Goal: Task Accomplishment & Management: Manage account settings

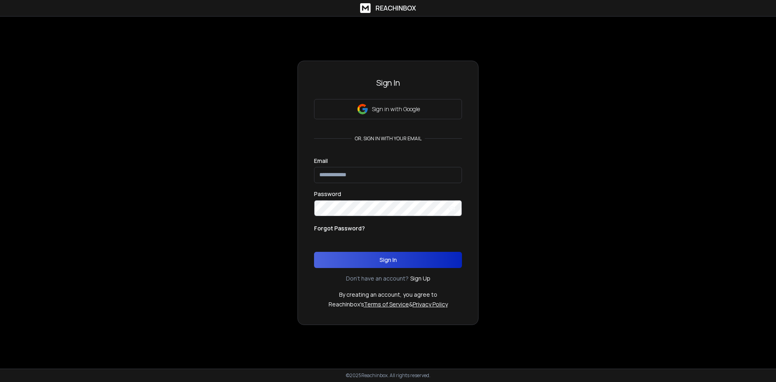
type input "**********"
click at [392, 260] on button "Sign In" at bounding box center [388, 260] width 148 height 16
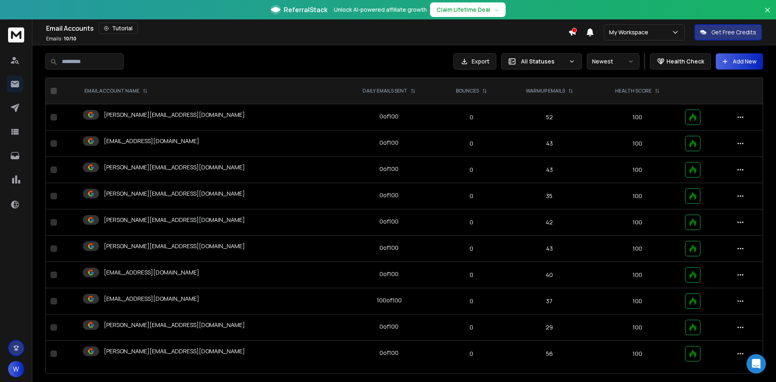
click at [165, 322] on p "[PERSON_NAME][EMAIL_ADDRESS][DOMAIN_NAME]" at bounding box center [174, 325] width 141 height 8
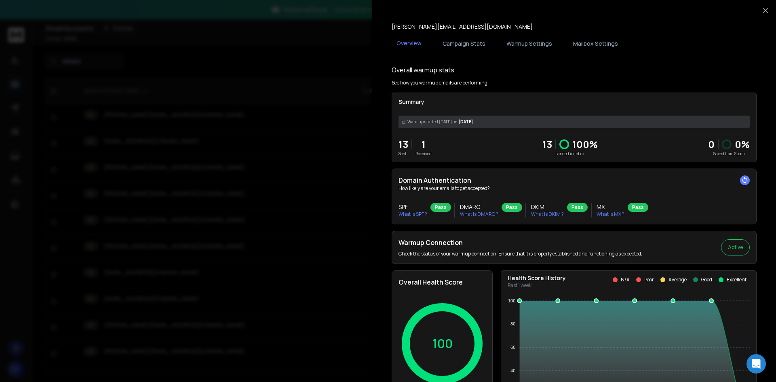
click at [469, 31] on div "anna@whatjobs.international Overview Campaign Stats Warmup Settings Mailbox Set…" at bounding box center [574, 321] width 384 height 622
click at [475, 40] on button "Campaign Stats" at bounding box center [464, 44] width 53 height 18
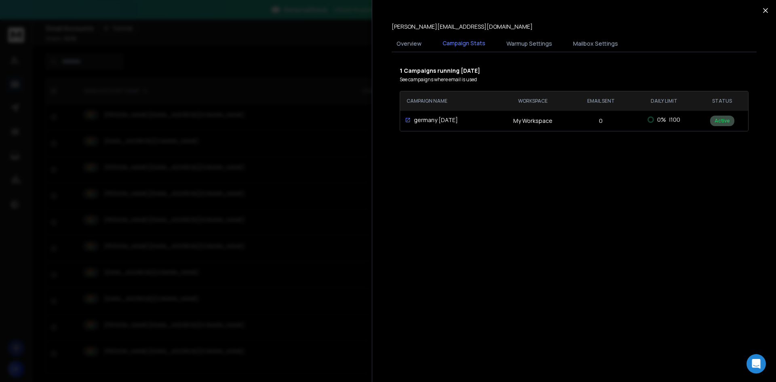
click at [764, 9] on icon "button" at bounding box center [766, 10] width 4 height 4
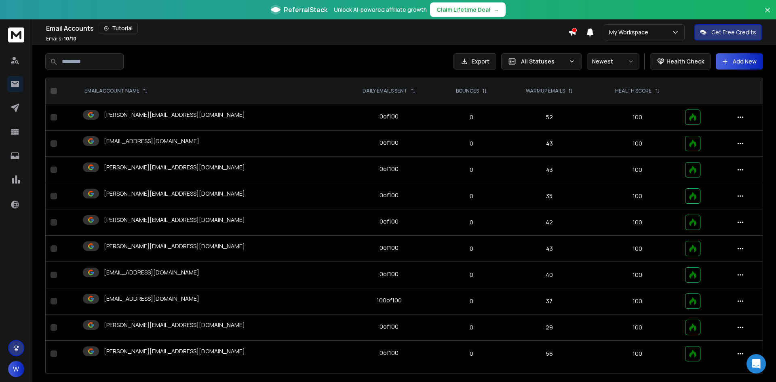
click at [143, 298] on p "[EMAIL_ADDRESS][DOMAIN_NAME]" at bounding box center [151, 299] width 95 height 8
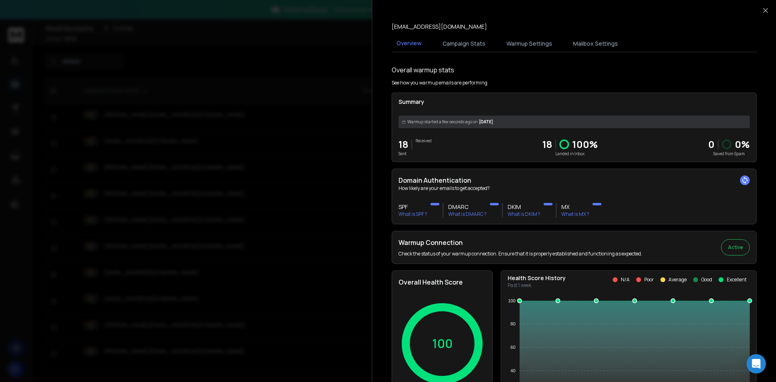
click at [531, 42] on button "Warmup Settings" at bounding box center [529, 44] width 55 height 18
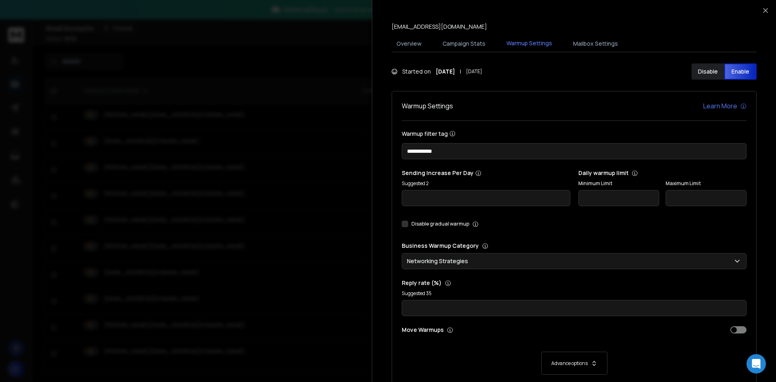
drag, startPoint x: 600, startPoint y: 196, endPoint x: 552, endPoint y: 196, distance: 48.1
click at [553, 196] on div "Sending Increase Per Day Suggested 2 * Daily warmup limit Minimum Limit * Maxim…" at bounding box center [574, 187] width 345 height 37
click at [545, 210] on form "**********" at bounding box center [574, 255] width 345 height 308
click at [765, 12] on icon "button" at bounding box center [766, 10] width 4 height 4
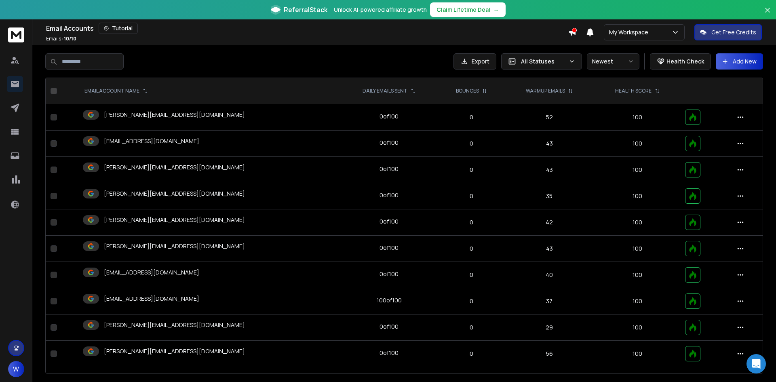
drag, startPoint x: 160, startPoint y: 112, endPoint x: 111, endPoint y: 115, distance: 49.4
click at [111, 115] on p "kris@whatjobs.international" at bounding box center [174, 115] width 141 height 8
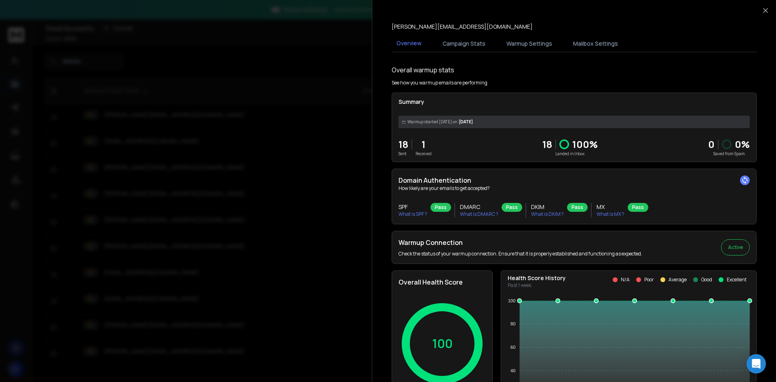
click at [476, 37] on button "Campaign Stats" at bounding box center [464, 44] width 53 height 18
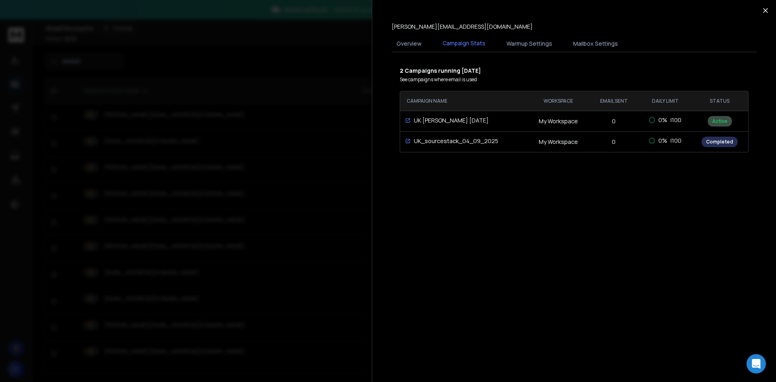
click at [765, 8] on icon "button" at bounding box center [766, 10] width 4 height 4
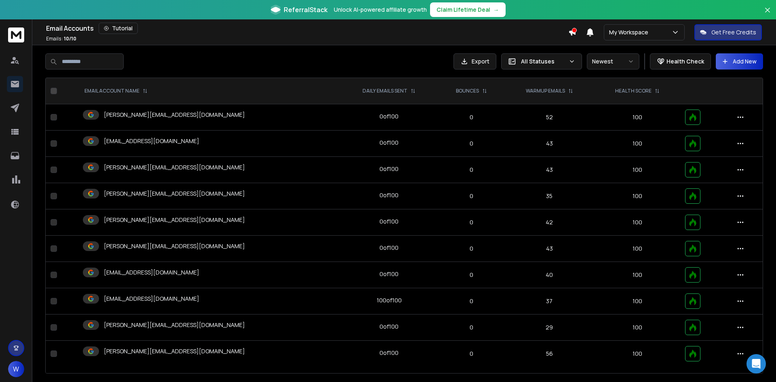
click at [146, 142] on p "[EMAIL_ADDRESS][DOMAIN_NAME]" at bounding box center [151, 141] width 95 height 8
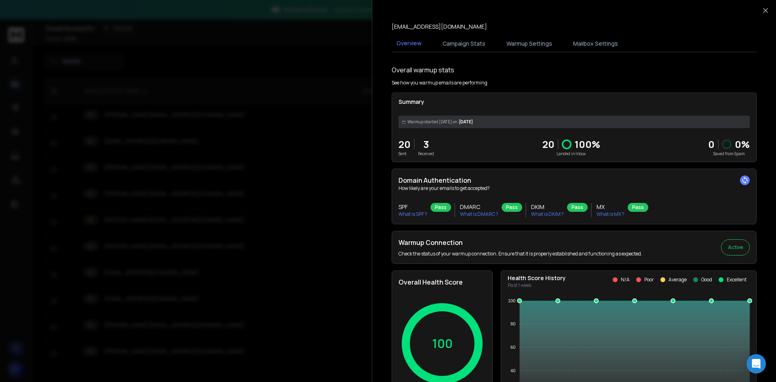
click at [455, 40] on button "Campaign Stats" at bounding box center [464, 44] width 53 height 18
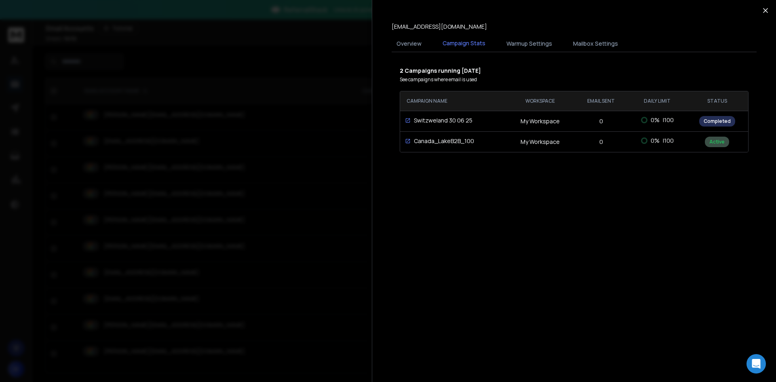
click at [762, 8] on icon "button" at bounding box center [766, 10] width 8 height 8
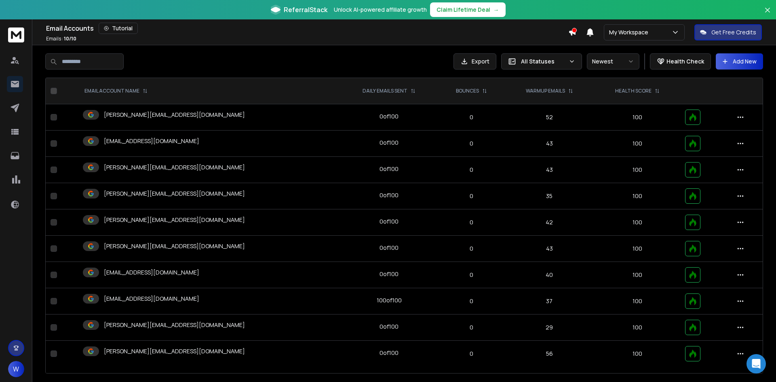
click at [154, 164] on p "[PERSON_NAME][EMAIL_ADDRESS][DOMAIN_NAME]" at bounding box center [174, 167] width 141 height 8
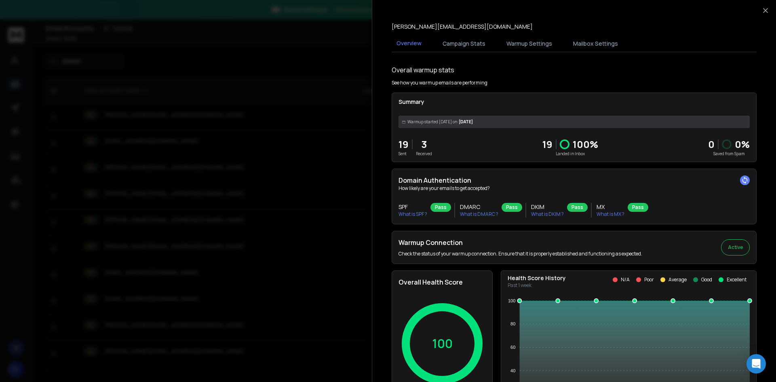
click at [460, 43] on button "Campaign Stats" at bounding box center [464, 44] width 53 height 18
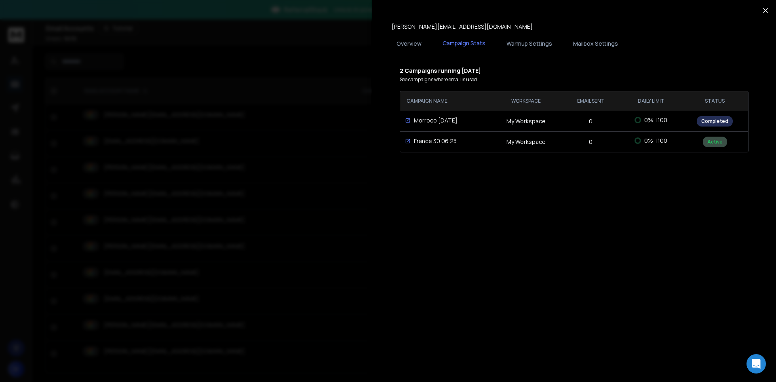
click at [764, 10] on icon "button" at bounding box center [766, 10] width 4 height 4
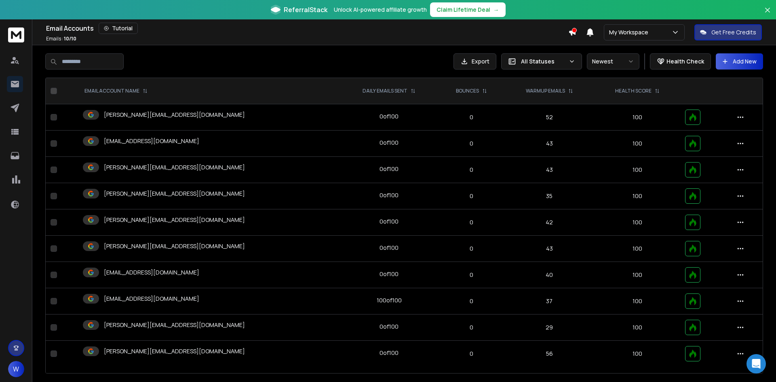
click at [131, 165] on p "[PERSON_NAME][EMAIL_ADDRESS][DOMAIN_NAME]" at bounding box center [174, 167] width 141 height 8
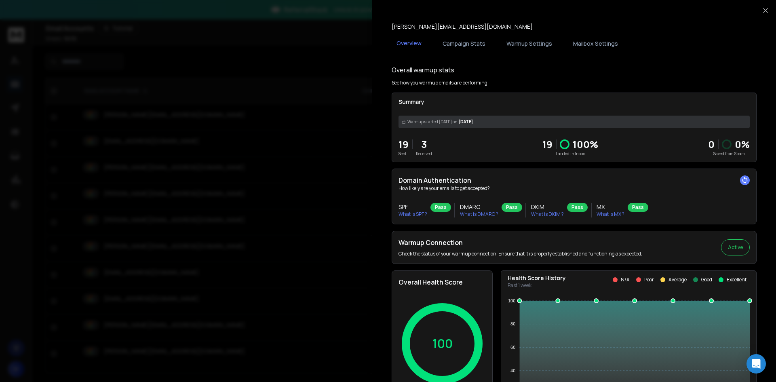
click at [464, 44] on button "Campaign Stats" at bounding box center [464, 44] width 53 height 18
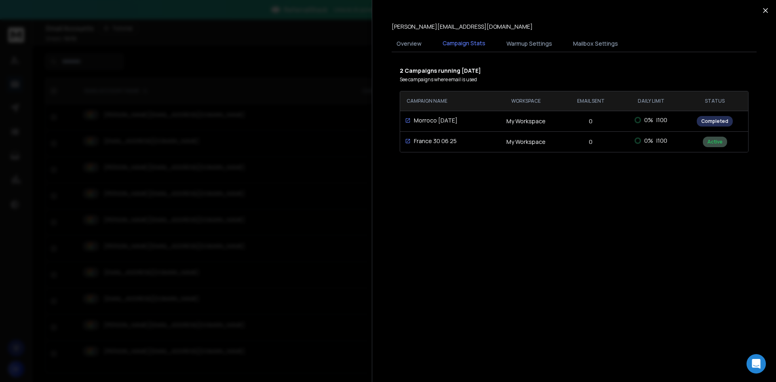
click at [764, 8] on icon "button" at bounding box center [766, 10] width 4 height 4
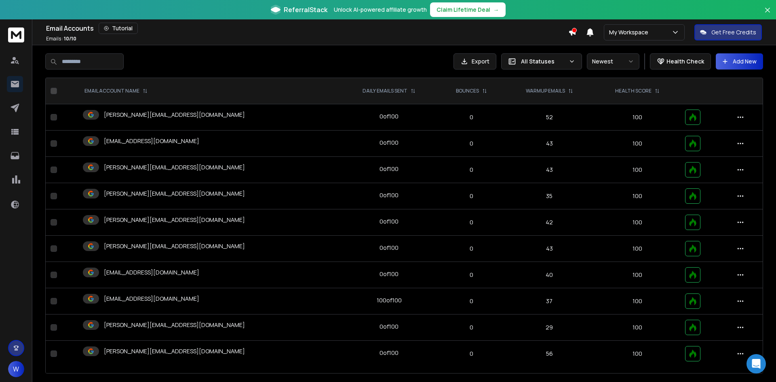
click at [139, 196] on p "[PERSON_NAME][EMAIL_ADDRESS][DOMAIN_NAME]" at bounding box center [174, 194] width 141 height 8
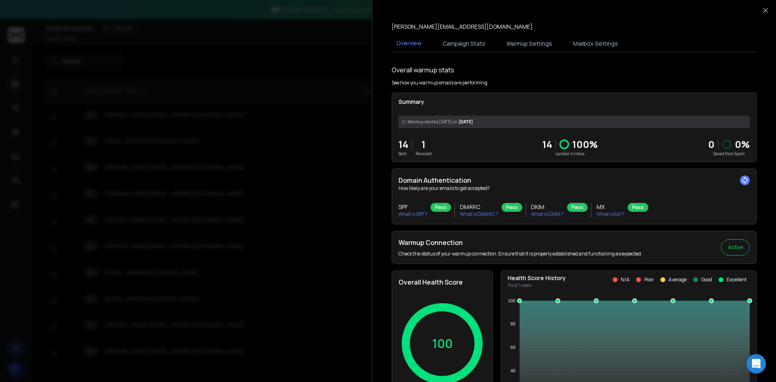
click at [458, 43] on button "Campaign Stats" at bounding box center [464, 44] width 53 height 18
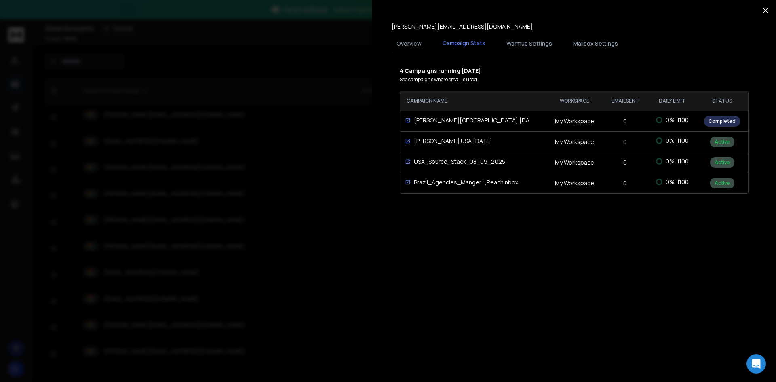
click at [765, 10] on icon "button" at bounding box center [766, 10] width 8 height 8
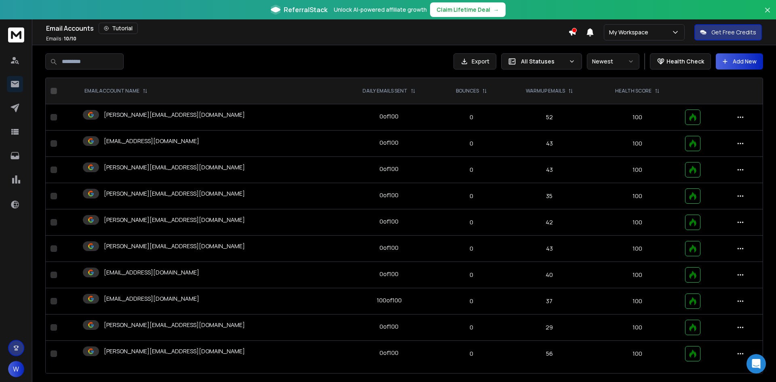
click at [135, 222] on p "[PERSON_NAME][EMAIL_ADDRESS][DOMAIN_NAME]" at bounding box center [174, 220] width 141 height 8
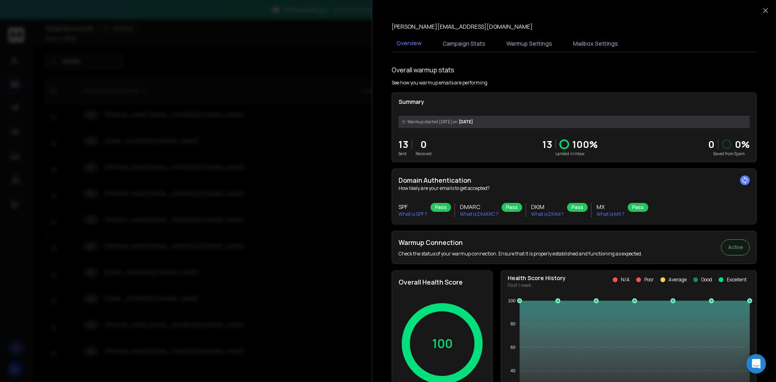
click at [470, 40] on button "Campaign Stats" at bounding box center [464, 44] width 53 height 18
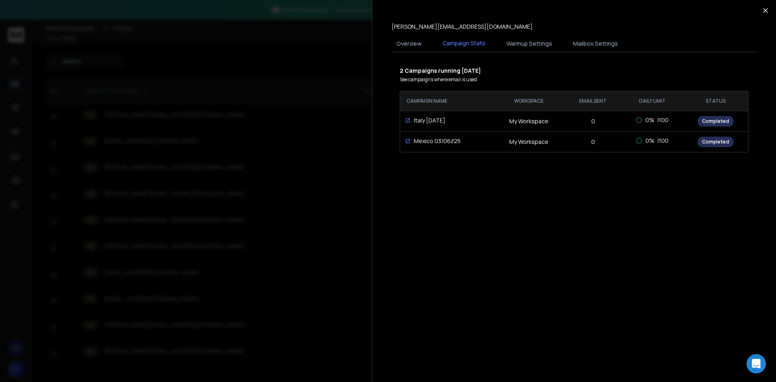
click at [764, 10] on icon "button" at bounding box center [766, 10] width 4 height 4
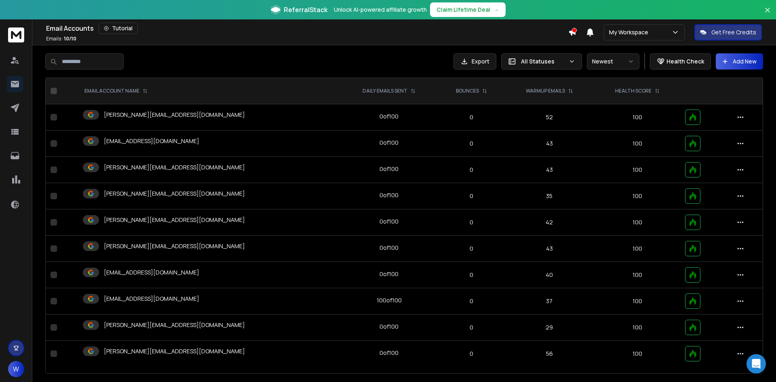
click at [131, 247] on p "[PERSON_NAME][EMAIL_ADDRESS][DOMAIN_NAME]" at bounding box center [174, 246] width 141 height 8
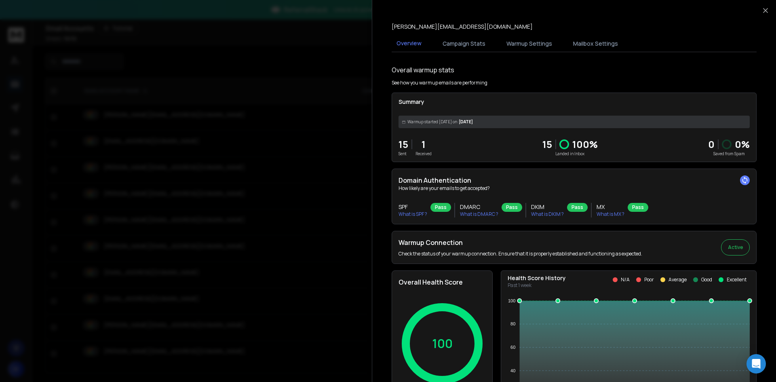
click at [464, 39] on button "Campaign Stats" at bounding box center [464, 44] width 53 height 18
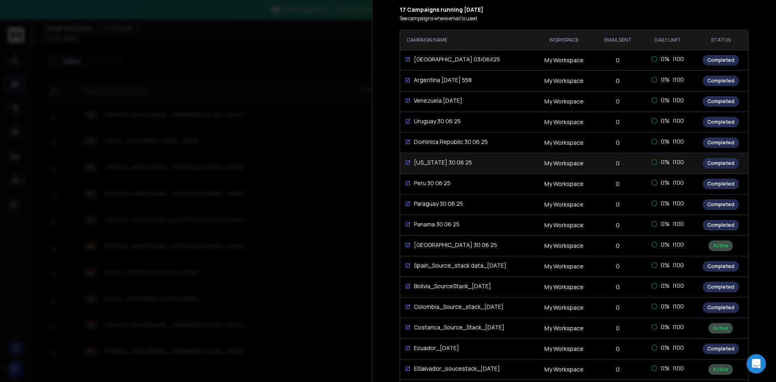
scroll to position [110, 0]
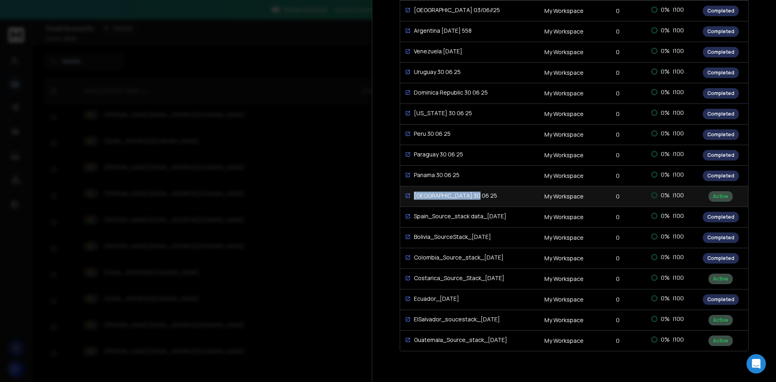
drag, startPoint x: 412, startPoint y: 196, endPoint x: 520, endPoint y: 200, distance: 108.4
click at [520, 200] on td "[GEOGRAPHIC_DATA] 30 06 25" at bounding box center [464, 196] width 129 height 18
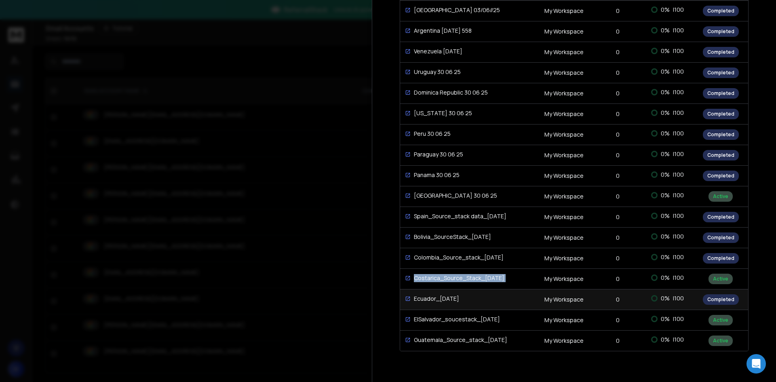
drag, startPoint x: 416, startPoint y: 281, endPoint x: 617, endPoint y: 297, distance: 201.1
click at [544, 281] on tr "Costarica_Source_Stack_11/9/2025 My Workspace 0 0 % | 100 Active" at bounding box center [574, 278] width 348 height 21
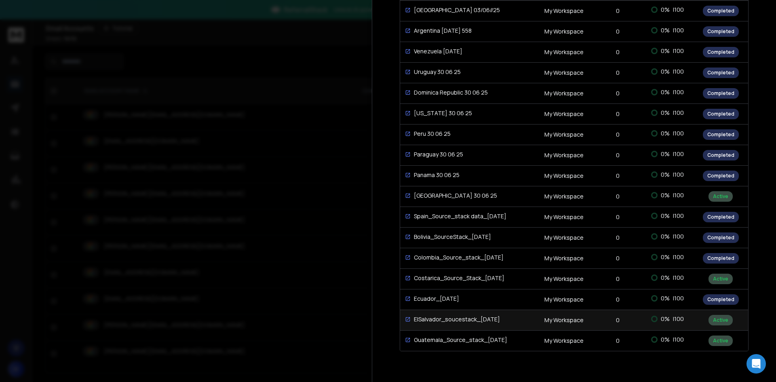
drag, startPoint x: 412, startPoint y: 319, endPoint x: 533, endPoint y: 319, distance: 120.9
click at [533, 319] on tr "ElSalvador_soucestack_15/09/2025 My Workspace 0 0 % | 100 Active" at bounding box center [574, 320] width 348 height 21
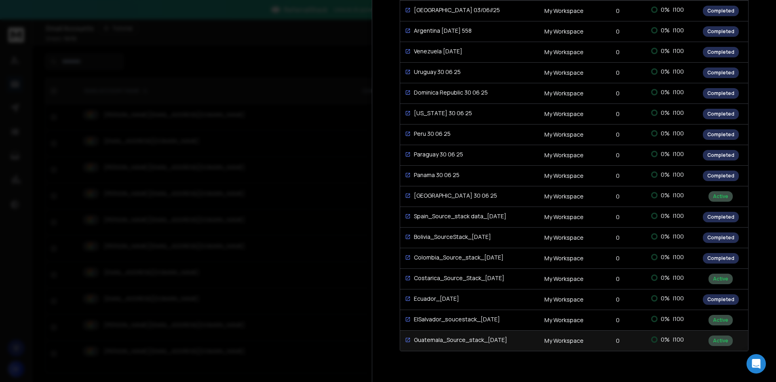
drag, startPoint x: 441, startPoint y: 342, endPoint x: 521, endPoint y: 346, distance: 80.2
click at [521, 346] on td "Guatemala_Source_stack_[DATE]" at bounding box center [464, 340] width 129 height 18
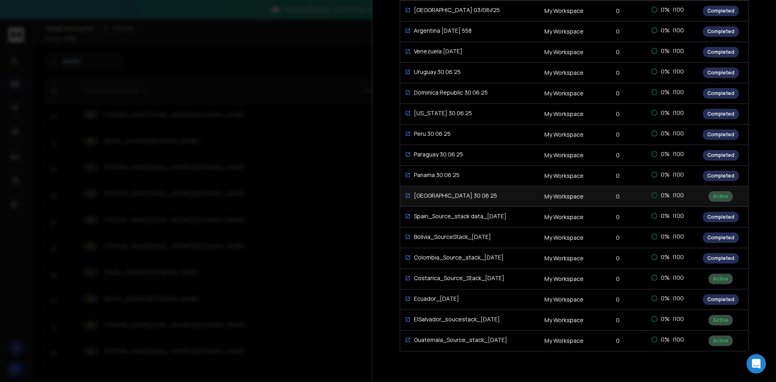
scroll to position [0, 0]
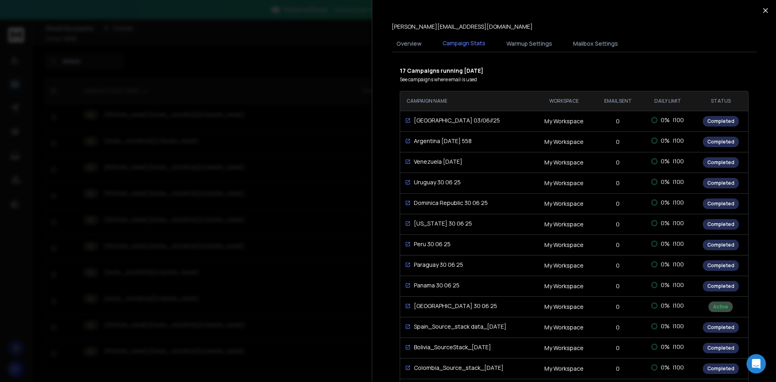
click at [764, 9] on icon "button" at bounding box center [766, 10] width 8 height 8
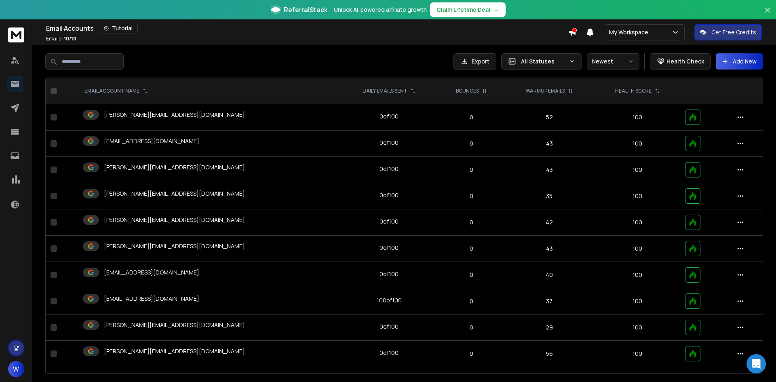
click at [141, 247] on p "[PERSON_NAME][EMAIL_ADDRESS][DOMAIN_NAME]" at bounding box center [174, 246] width 141 height 8
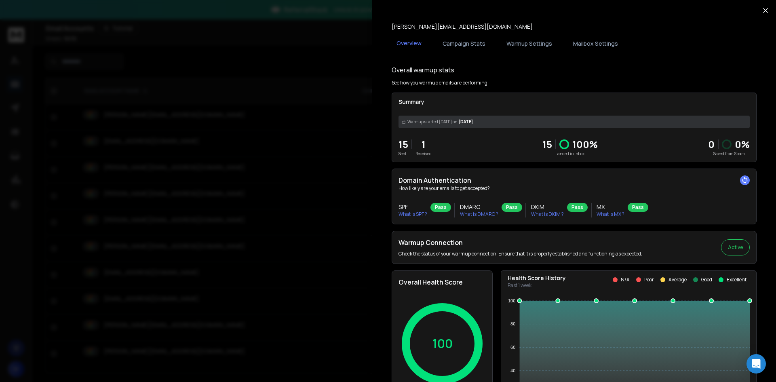
click at [765, 10] on icon "button" at bounding box center [766, 10] width 8 height 8
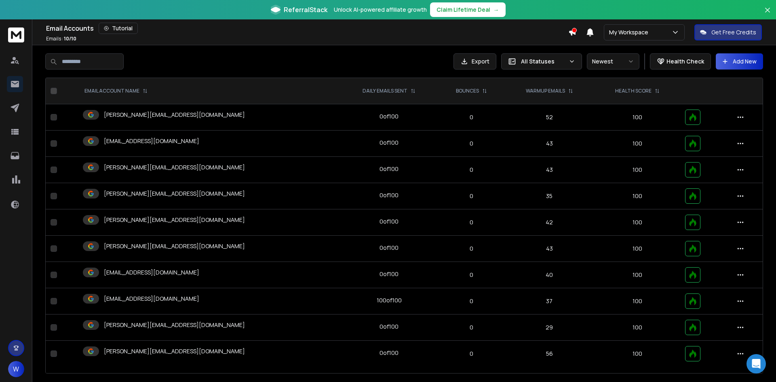
click at [131, 270] on p "[EMAIL_ADDRESS][DOMAIN_NAME]" at bounding box center [151, 272] width 95 height 8
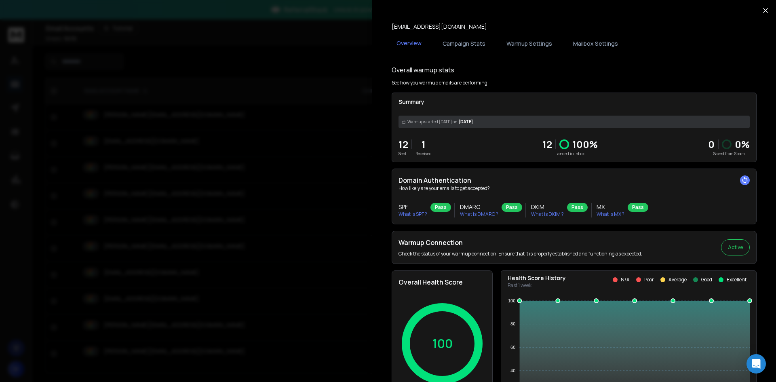
click at [762, 7] on icon "button" at bounding box center [766, 10] width 8 height 8
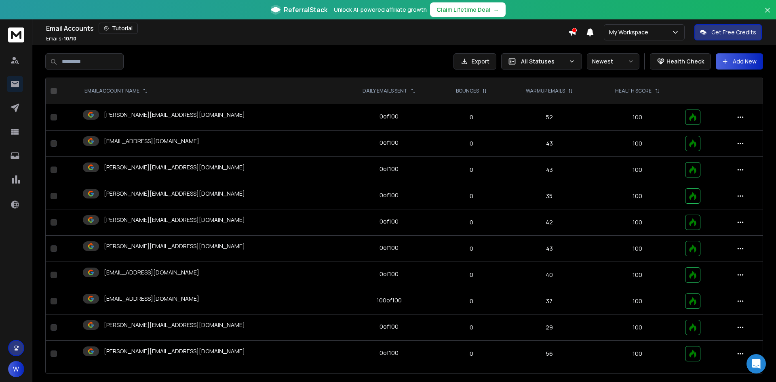
click at [130, 276] on p "[EMAIL_ADDRESS][DOMAIN_NAME]" at bounding box center [151, 272] width 95 height 8
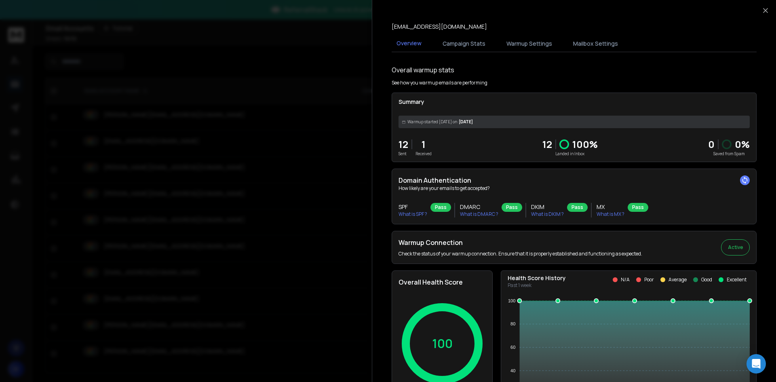
click at [459, 40] on button "Campaign Stats" at bounding box center [464, 44] width 53 height 18
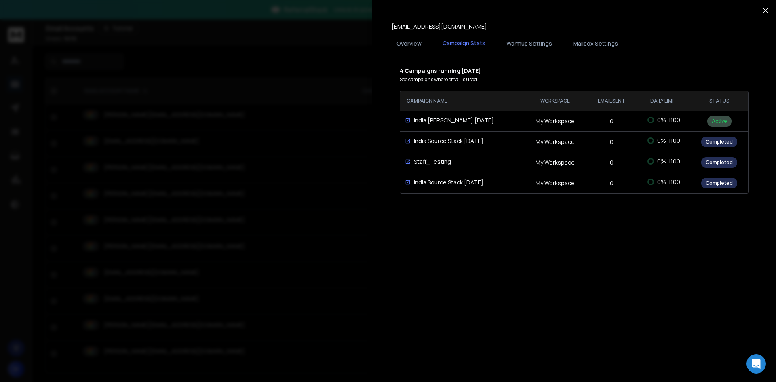
click at [762, 7] on icon "button" at bounding box center [766, 10] width 8 height 8
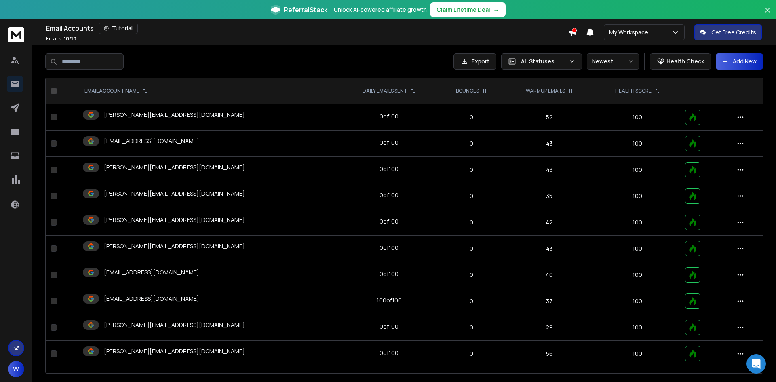
click at [132, 299] on p "[EMAIL_ADDRESS][DOMAIN_NAME]" at bounding box center [151, 299] width 95 height 8
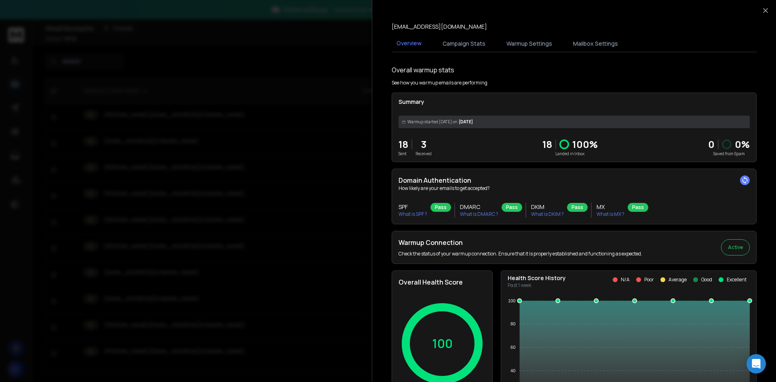
click at [469, 35] on div "ayanda@whatjobs.international Overview Campaign Stats Warmup Settings Mailbox S…" at bounding box center [574, 321] width 384 height 622
click at [471, 39] on button "Campaign Stats" at bounding box center [464, 44] width 53 height 18
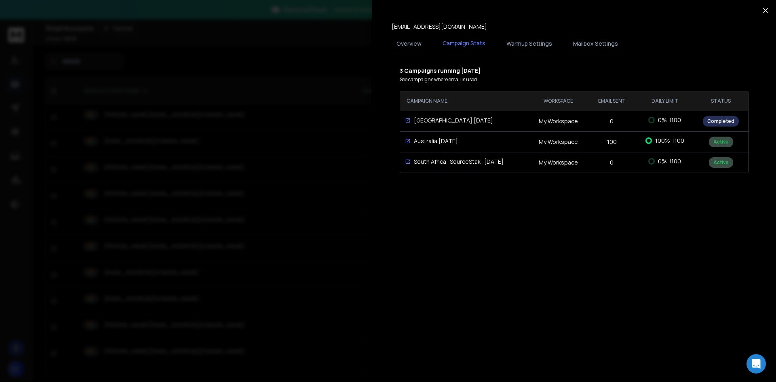
click at [765, 10] on icon "button" at bounding box center [766, 10] width 8 height 8
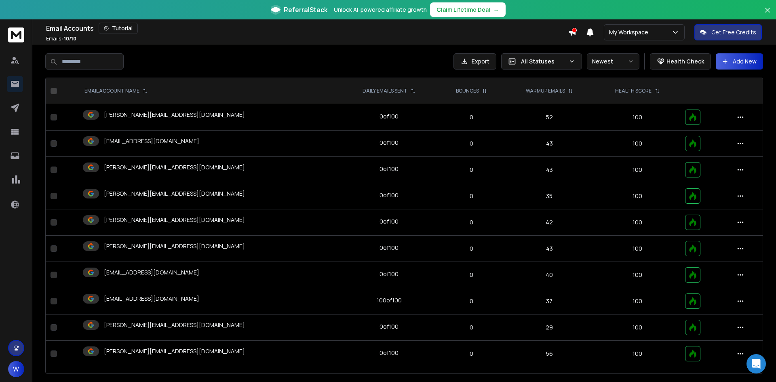
click at [129, 323] on p "[PERSON_NAME][EMAIL_ADDRESS][DOMAIN_NAME]" at bounding box center [174, 325] width 141 height 8
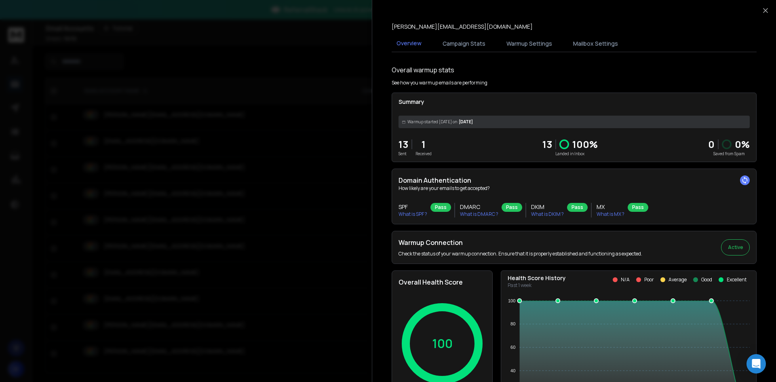
click at [463, 39] on button "Campaign Stats" at bounding box center [464, 44] width 53 height 18
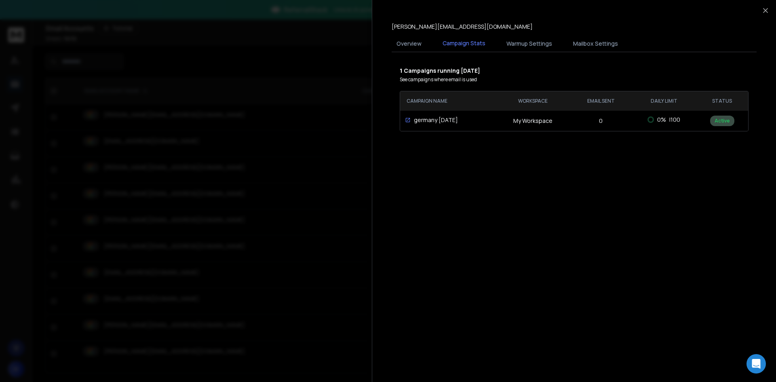
click at [405, 38] on button "Overview" at bounding box center [409, 44] width 35 height 18
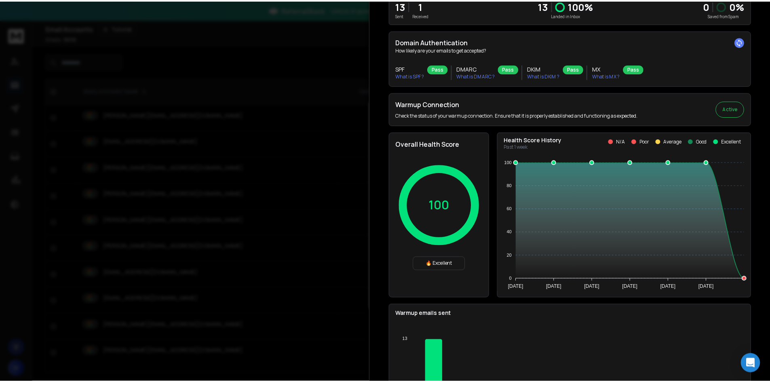
scroll to position [138, 0]
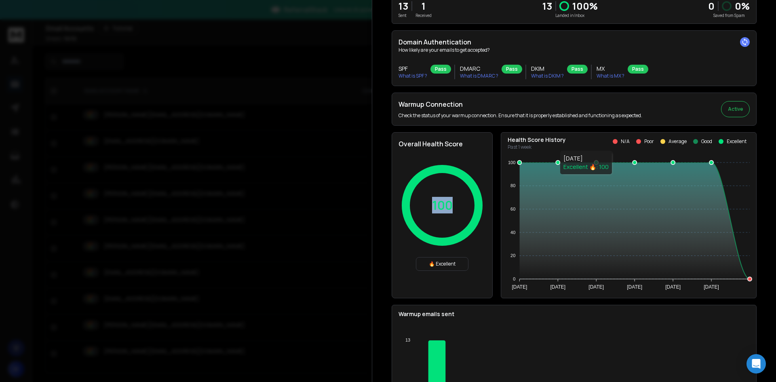
drag, startPoint x: 455, startPoint y: 206, endPoint x: 373, endPoint y: 205, distance: 82.5
click at [400, 205] on div "100 🔥 Excellent" at bounding box center [442, 218] width 87 height 112
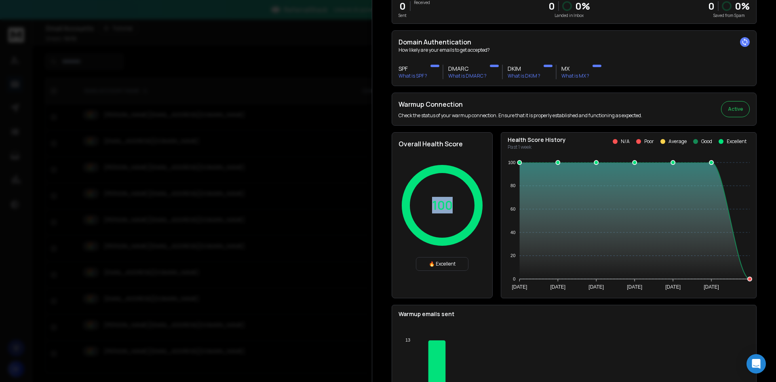
click at [320, 215] on div at bounding box center [388, 191] width 776 height 382
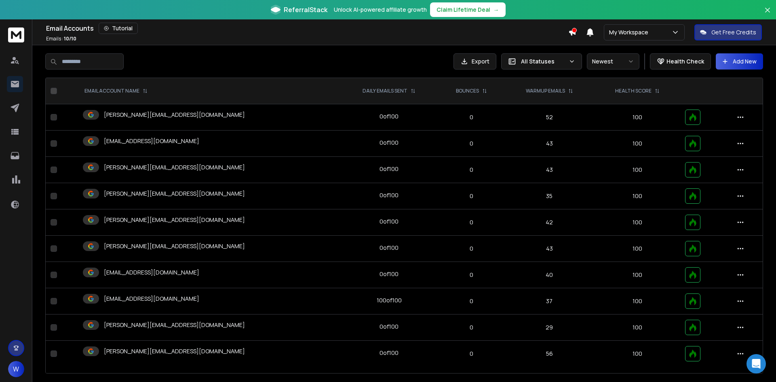
click at [154, 349] on p "[PERSON_NAME][EMAIL_ADDRESS][DOMAIN_NAME]" at bounding box center [174, 351] width 141 height 8
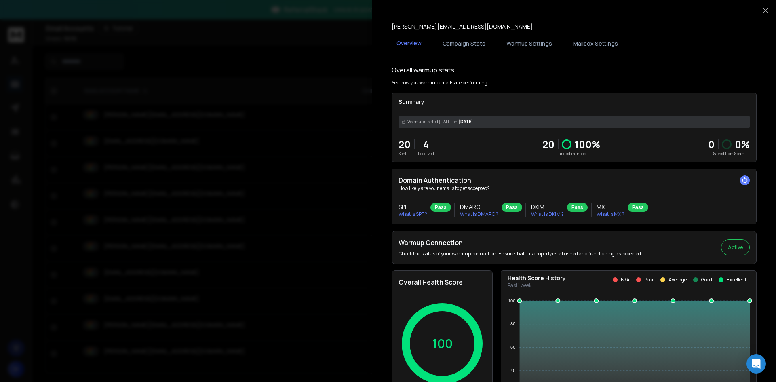
click at [471, 40] on button "Campaign Stats" at bounding box center [464, 44] width 53 height 18
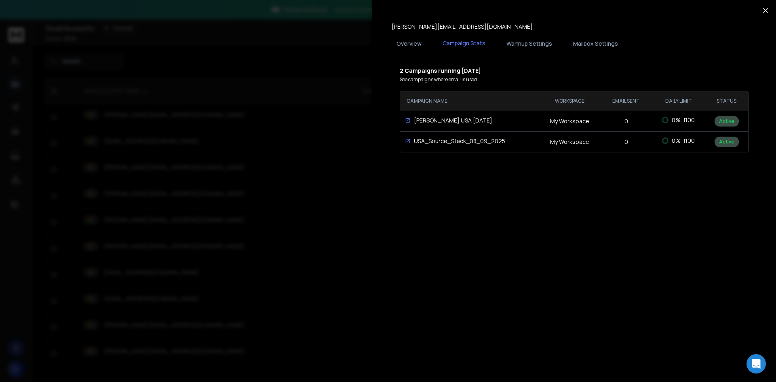
click at [762, 11] on icon "button" at bounding box center [766, 10] width 8 height 8
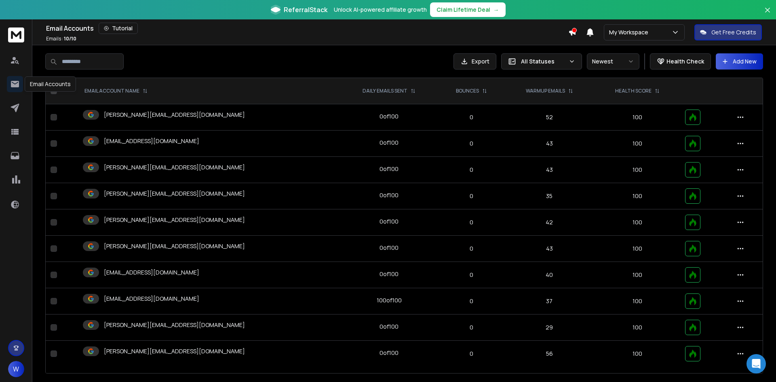
click at [15, 86] on icon at bounding box center [15, 84] width 8 height 6
click at [15, 110] on icon at bounding box center [15, 108] width 8 height 8
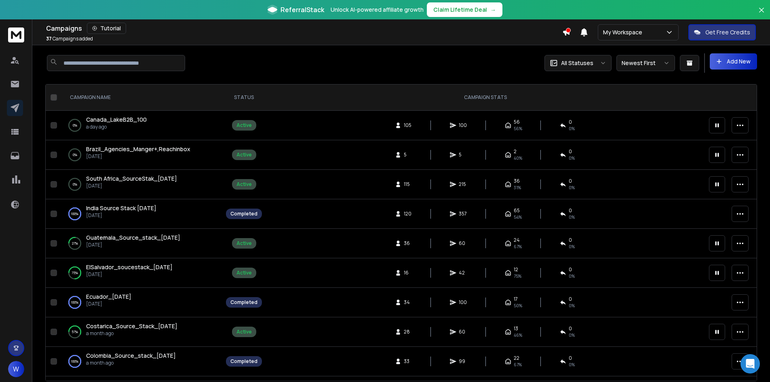
click at [119, 65] on input at bounding box center [116, 63] width 138 height 16
type input "****"
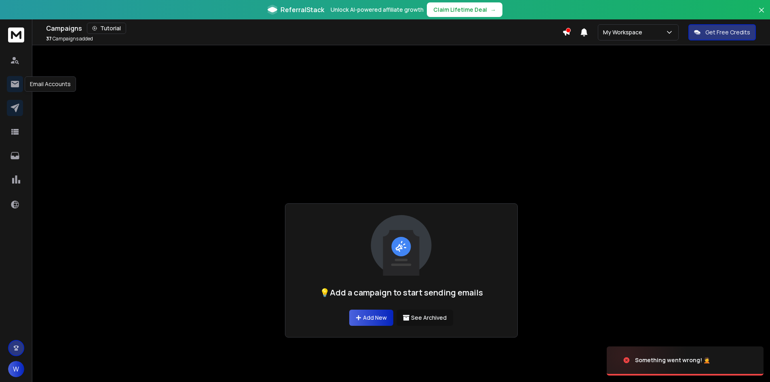
click at [11, 83] on icon at bounding box center [15, 84] width 8 height 6
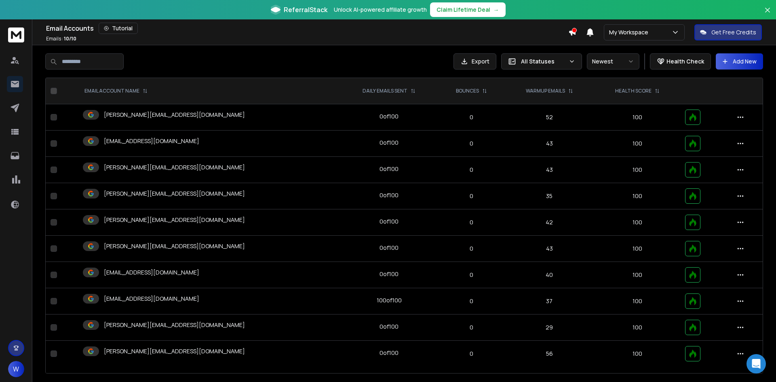
click at [89, 56] on input at bounding box center [84, 61] width 78 height 16
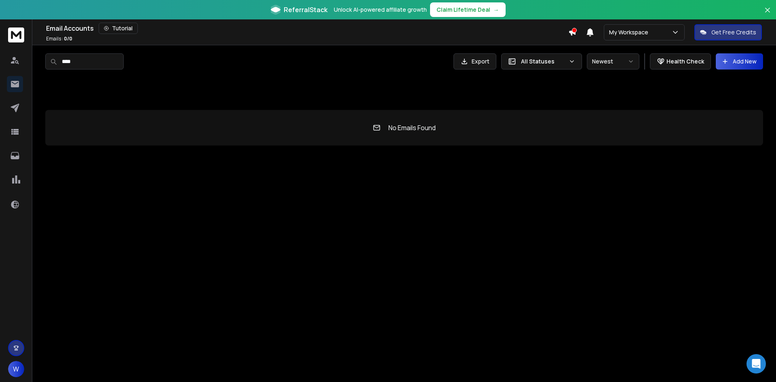
type input "***"
click at [89, 56] on input "***" at bounding box center [84, 61] width 78 height 16
click at [10, 85] on icon at bounding box center [15, 84] width 10 height 10
click at [15, 84] on icon at bounding box center [15, 84] width 10 height 10
click at [13, 108] on icon at bounding box center [15, 108] width 8 height 8
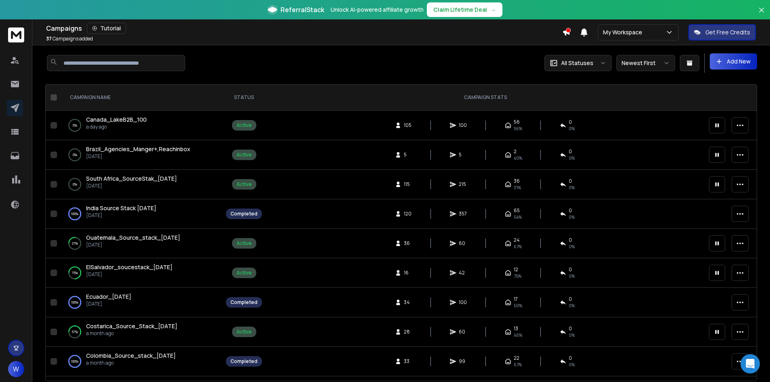
click at [87, 60] on input at bounding box center [116, 63] width 138 height 16
type input "***"
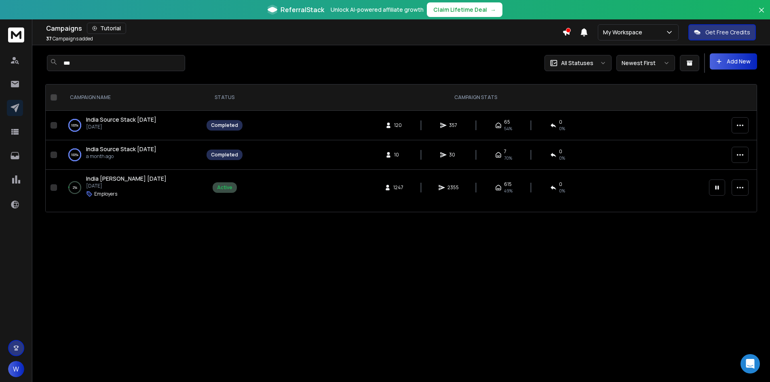
click at [97, 61] on input "***" at bounding box center [116, 63] width 138 height 16
click at [97, 60] on input "***" at bounding box center [116, 63] width 138 height 16
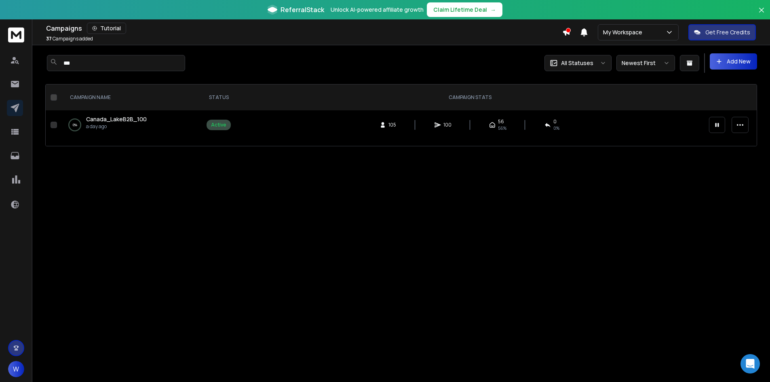
type input "***"
click at [127, 117] on span "Canada_LakeB2B_100" at bounding box center [116, 119] width 61 height 8
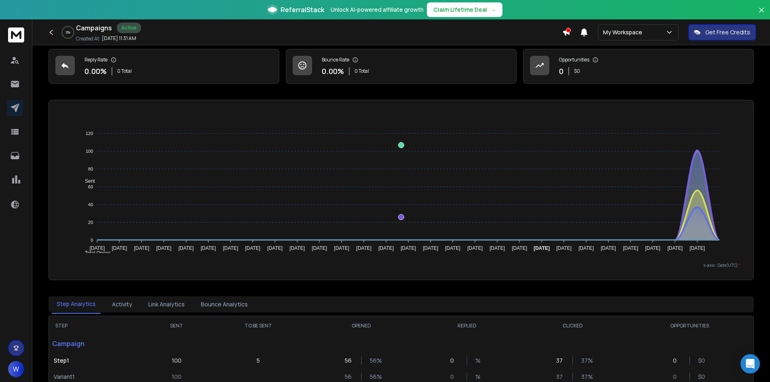
scroll to position [142, 0]
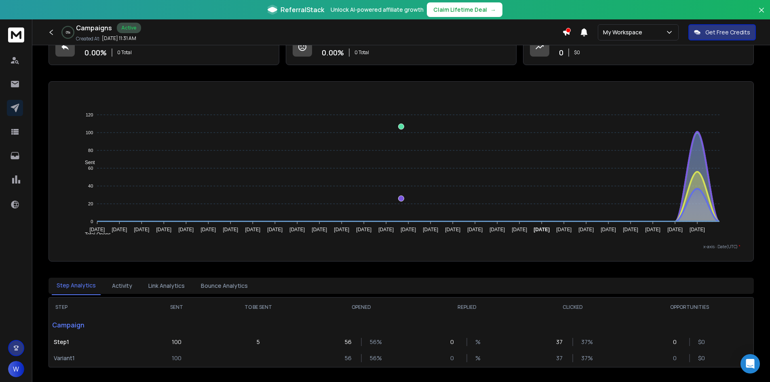
click at [171, 282] on button "Link Analytics" at bounding box center [167, 286] width 46 height 18
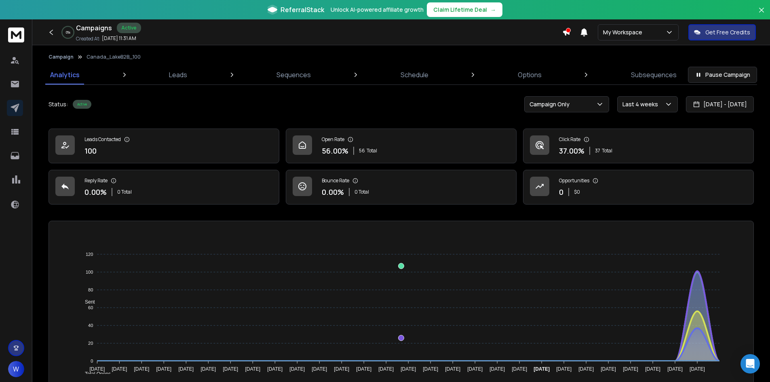
scroll to position [0, 0]
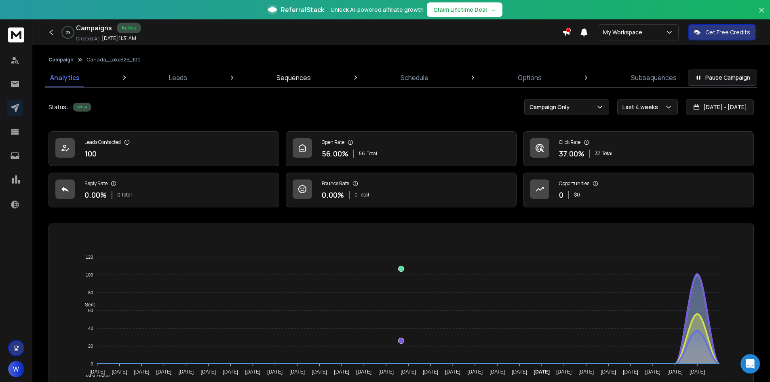
click at [297, 76] on p "Sequences" at bounding box center [294, 78] width 34 height 10
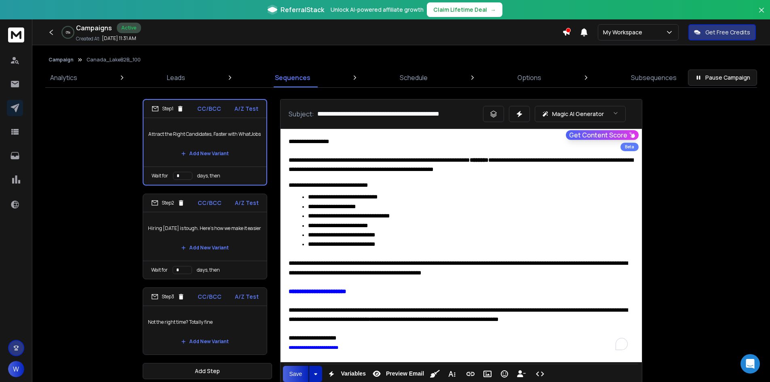
click at [330, 292] on link "**********" at bounding box center [317, 292] width 57 height 6
click at [293, 306] on icon "button" at bounding box center [294, 311] width 10 height 10
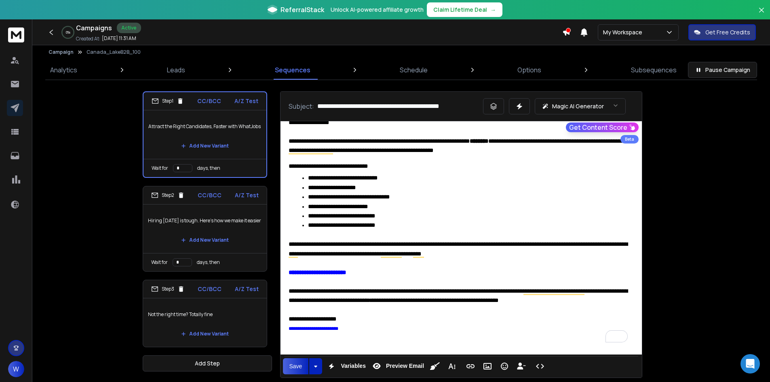
scroll to position [15, 0]
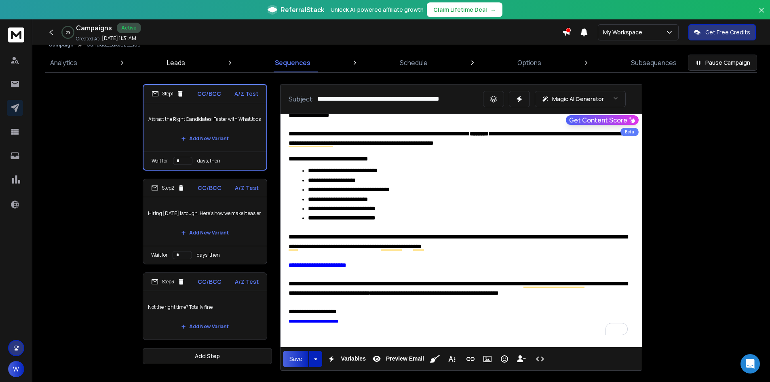
click at [180, 59] on p "Leads" at bounding box center [176, 63] width 18 height 10
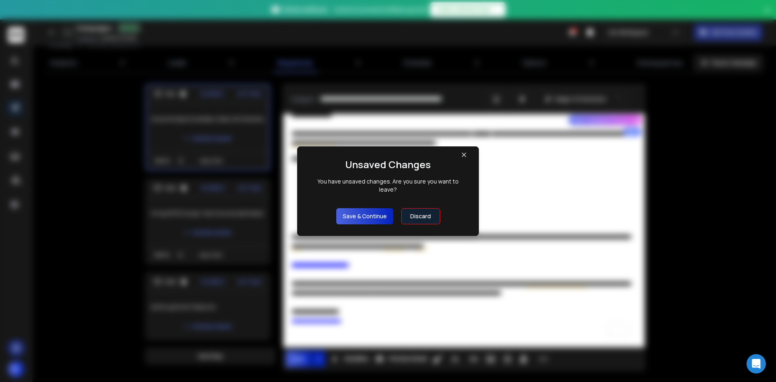
click at [422, 213] on button "Discard" at bounding box center [420, 216] width 39 height 16
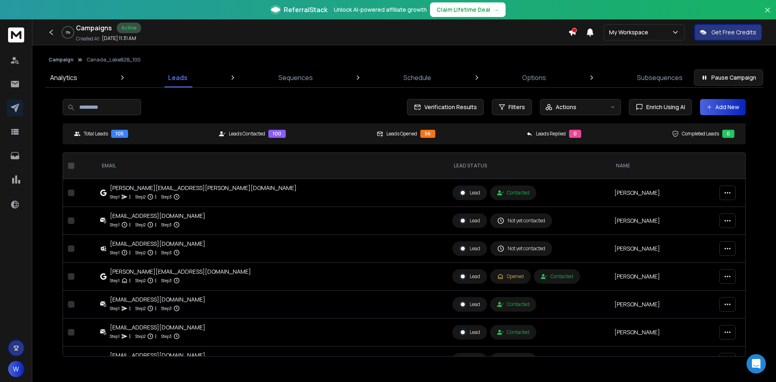
click at [67, 77] on p "Analytics" at bounding box center [63, 78] width 27 height 10
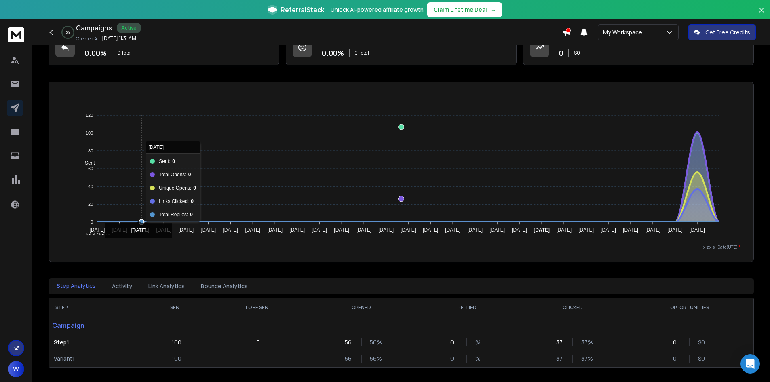
scroll to position [142, 0]
click at [116, 288] on button "Activity" at bounding box center [122, 286] width 30 height 18
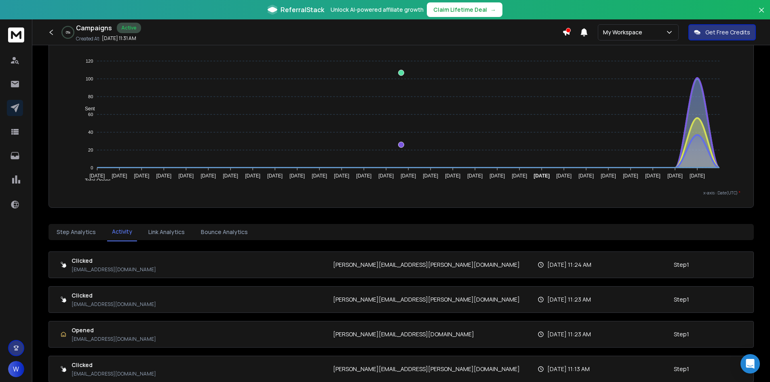
scroll to position [243, 0]
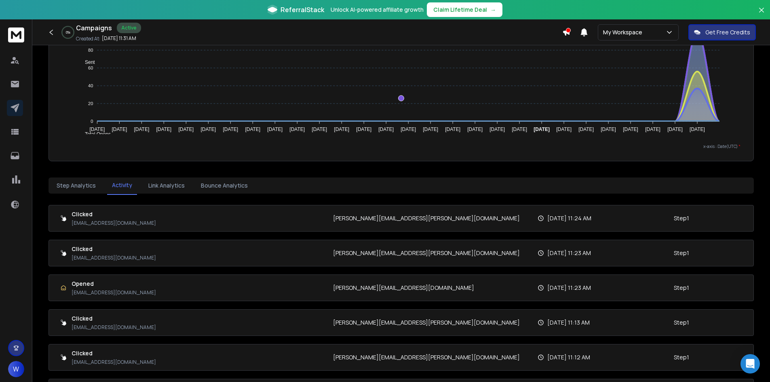
click at [165, 189] on button "Link Analytics" at bounding box center [167, 186] width 46 height 18
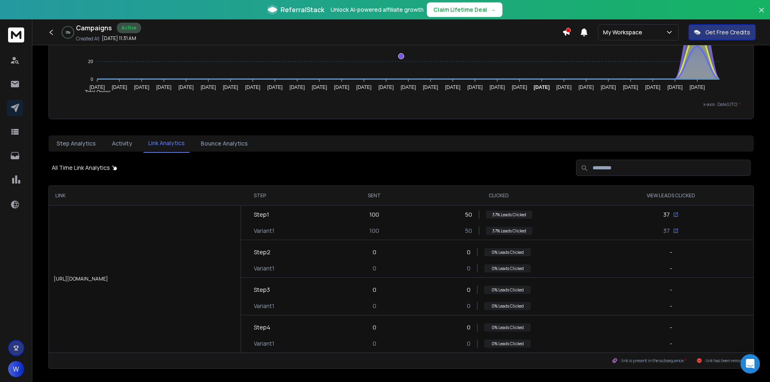
scroll to position [286, 0]
click at [117, 277] on p "https://en-ca.whatjobs.com/employers" at bounding box center [145, 277] width 182 height 6
click at [710, 360] on span ": link has been removed." at bounding box center [723, 359] width 53 height 8
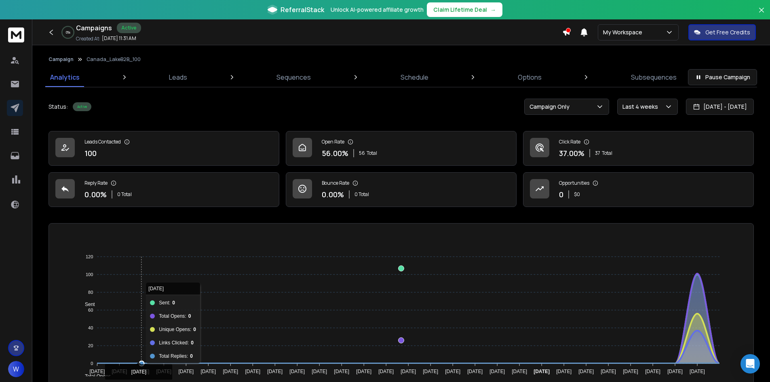
scroll to position [0, 0]
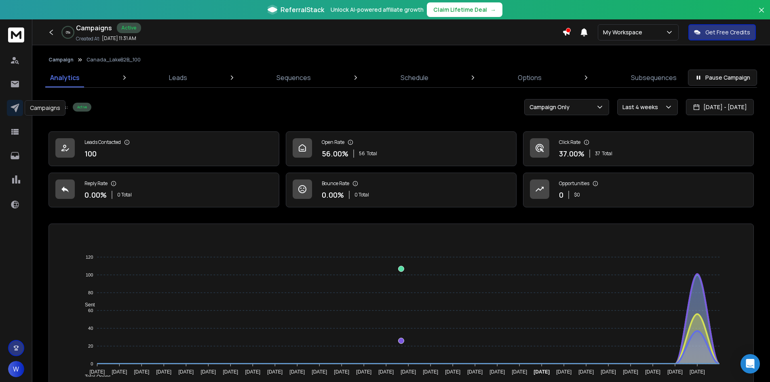
click at [13, 111] on icon at bounding box center [15, 108] width 10 height 10
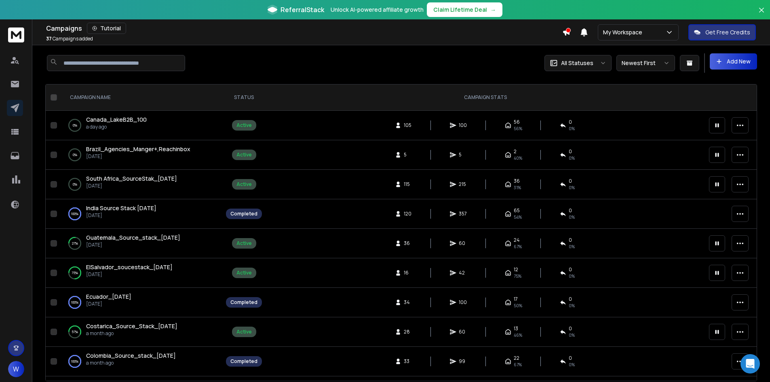
click at [114, 118] on span "Canada_LakeB2B_100" at bounding box center [116, 120] width 61 height 8
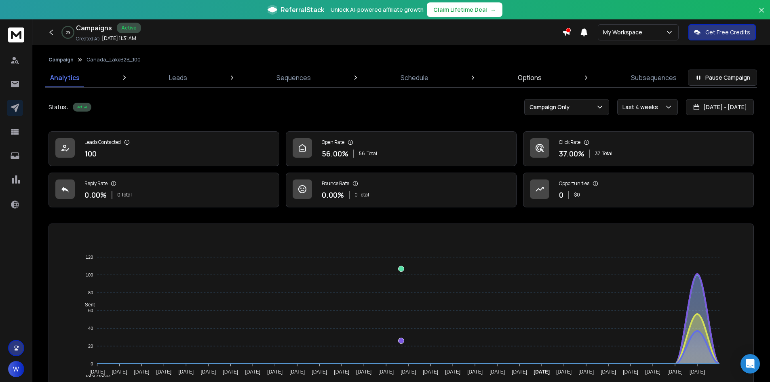
click at [534, 80] on p "Options" at bounding box center [530, 78] width 24 height 10
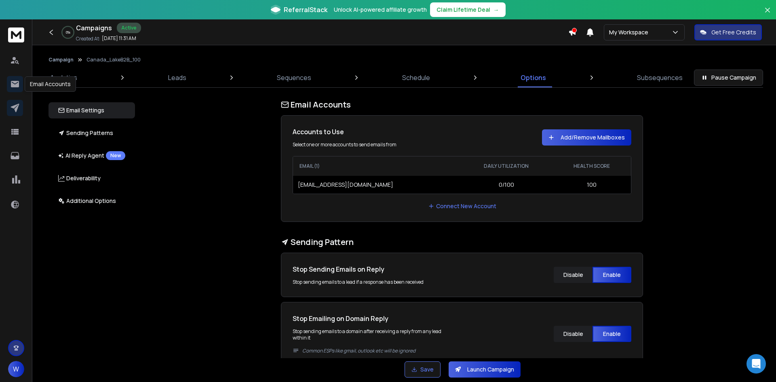
click at [13, 87] on icon at bounding box center [15, 84] width 8 height 6
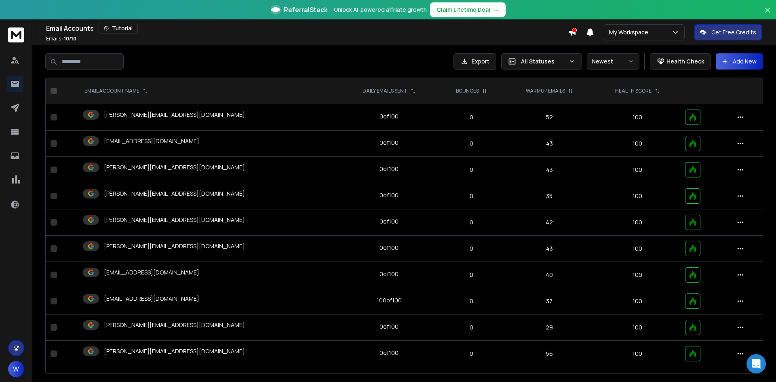
click at [138, 140] on p "[EMAIL_ADDRESS][DOMAIN_NAME]" at bounding box center [151, 141] width 95 height 8
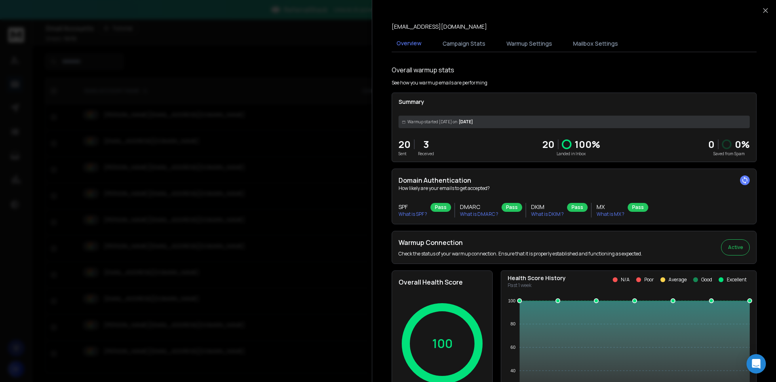
click at [458, 43] on button "Campaign Stats" at bounding box center [464, 44] width 53 height 18
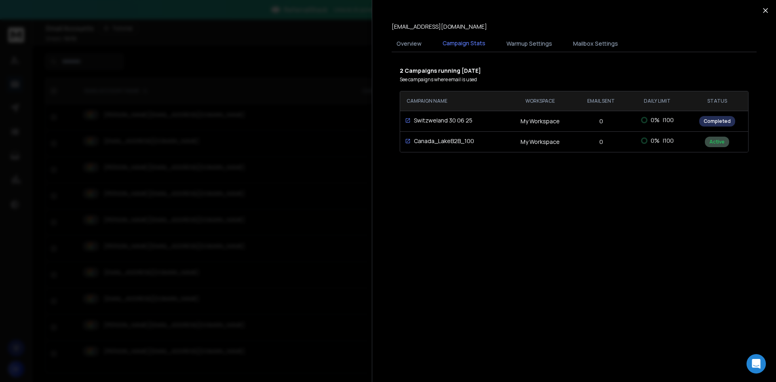
click at [762, 13] on icon "button" at bounding box center [766, 10] width 8 height 8
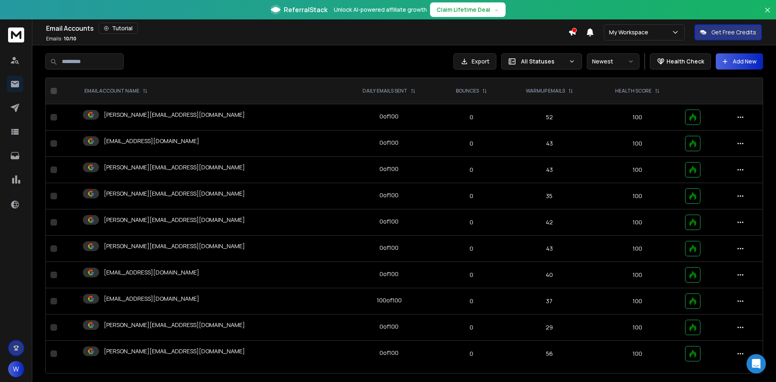
click at [150, 112] on p "kris@whatjobs.international" at bounding box center [174, 115] width 141 height 8
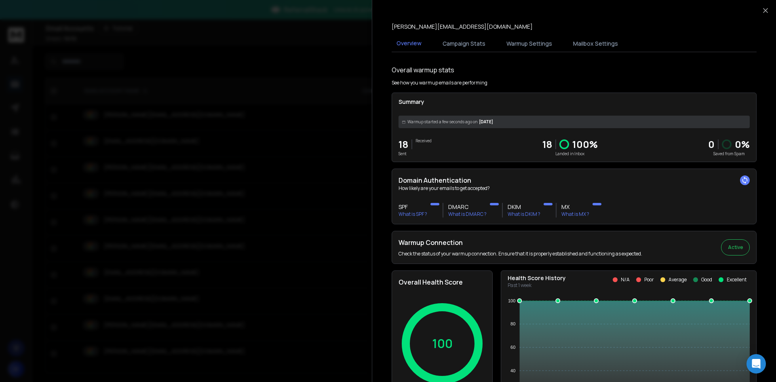
click at [473, 39] on button "Campaign Stats" at bounding box center [464, 44] width 53 height 18
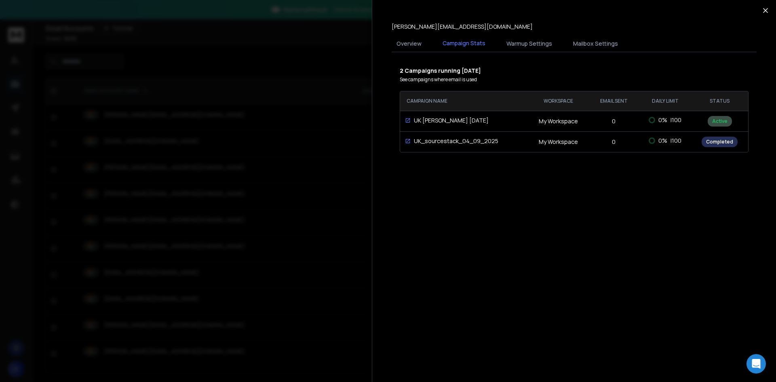
click at [764, 9] on icon "button" at bounding box center [766, 10] width 4 height 4
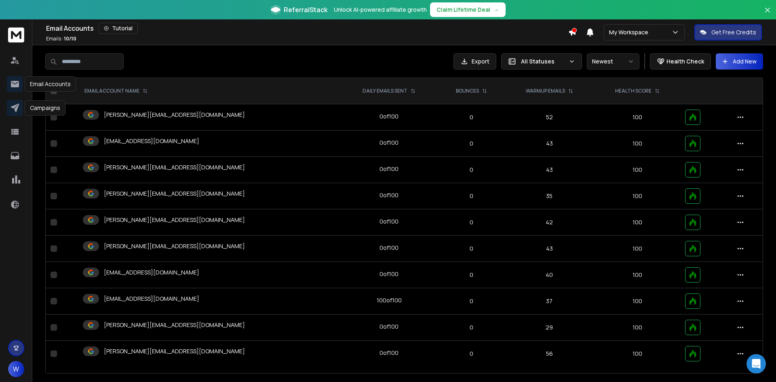
click at [15, 106] on icon at bounding box center [15, 108] width 8 height 8
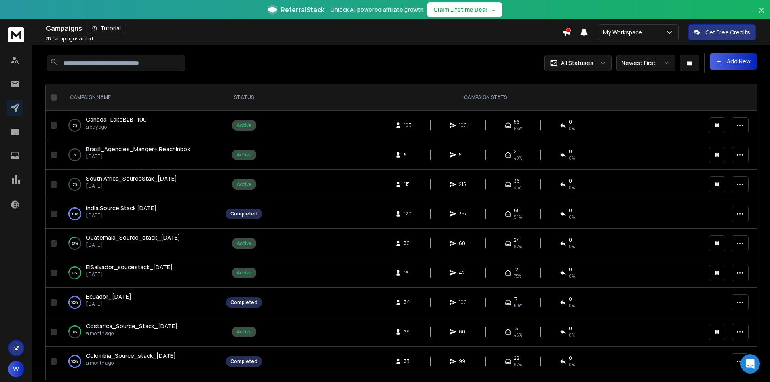
click at [98, 62] on input at bounding box center [116, 63] width 138 height 16
type input "****"
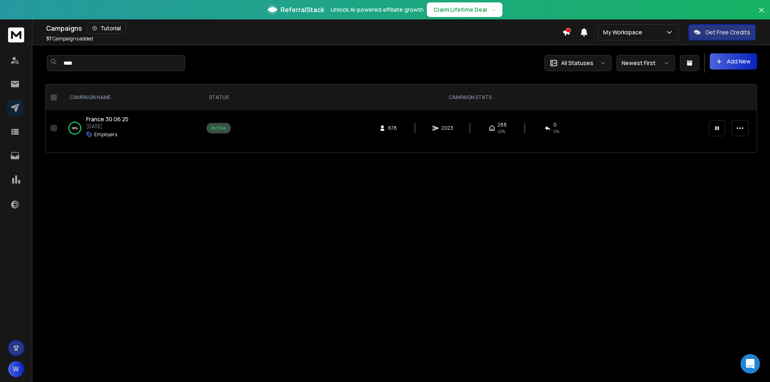
drag, startPoint x: 102, startPoint y: 59, endPoint x: 37, endPoint y: 66, distance: 65.0
click at [37, 66] on div "**** Campaigns 37 Campaigns Added All Statuses Newest First Add New CAMPAIGN NA…" at bounding box center [401, 244] width 738 height 398
click at [15, 83] on icon at bounding box center [15, 84] width 8 height 6
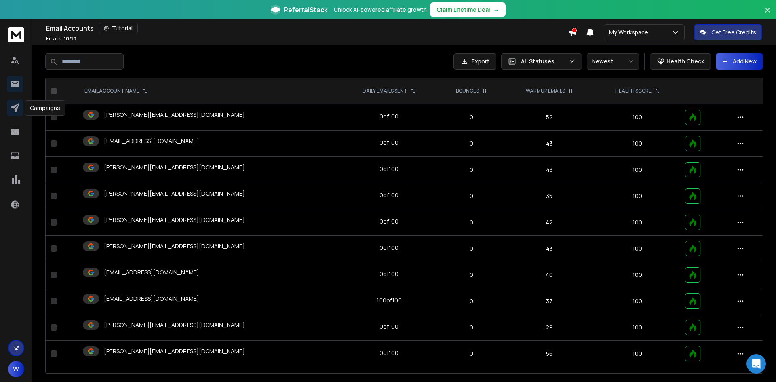
click at [13, 107] on icon at bounding box center [15, 108] width 8 height 8
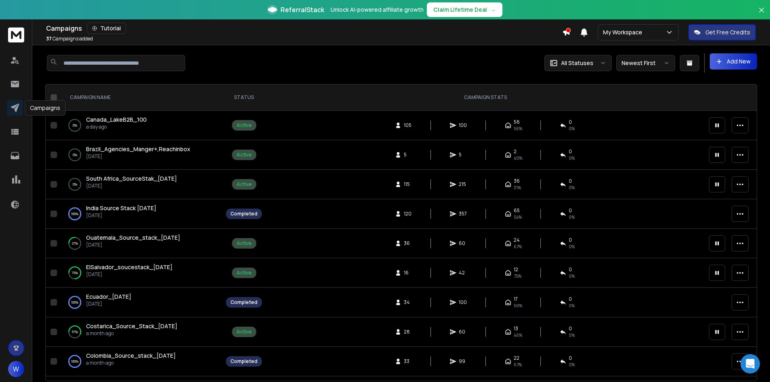
click at [103, 181] on span "South Africa_SourceStak_16/09/2025" at bounding box center [131, 179] width 91 height 8
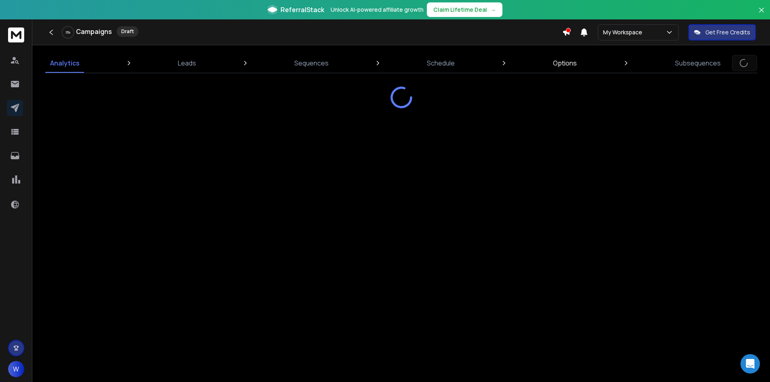
click at [559, 62] on p "Options" at bounding box center [565, 63] width 24 height 10
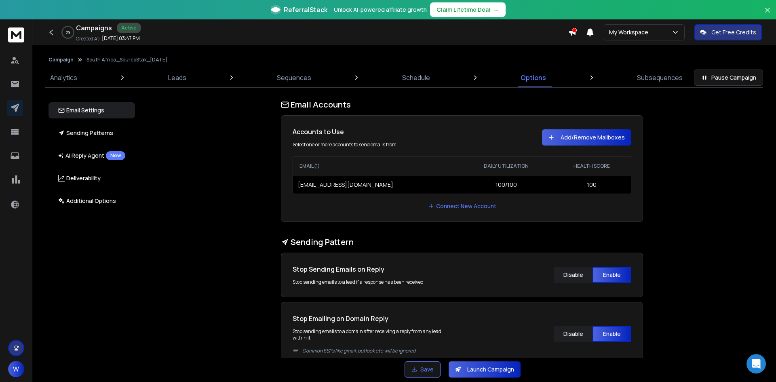
drag, startPoint x: 48, startPoint y: 31, endPoint x: 52, endPoint y: 35, distance: 6.0
click at [48, 31] on icon at bounding box center [51, 32] width 7 height 7
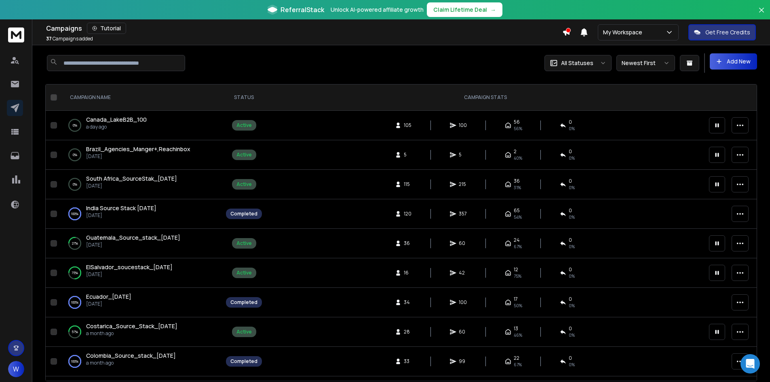
click at [113, 64] on input at bounding box center [116, 63] width 138 height 16
type input "***"
click at [98, 65] on input "***" at bounding box center [116, 63] width 138 height 16
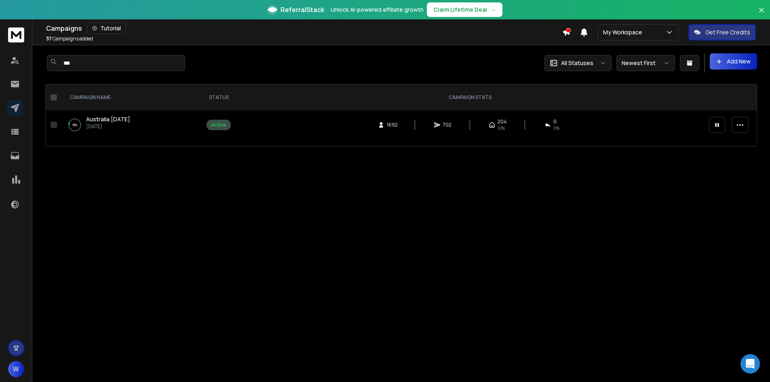
drag, startPoint x: 97, startPoint y: 65, endPoint x: 0, endPoint y: 78, distance: 97.5
click at [19, 65] on div "W Campaigns Tutorial 37 Campaigns added My Workspace Get Free Credits *** Campa…" at bounding box center [385, 231] width 770 height 424
click at [213, 262] on div "Campaigns 37 Campaigns Added All Statuses Newest First Add New CAMPAIGN NAME ST…" at bounding box center [401, 244] width 712 height 382
click at [15, 108] on icon at bounding box center [15, 108] width 8 height 8
click at [16, 87] on icon at bounding box center [15, 84] width 8 height 6
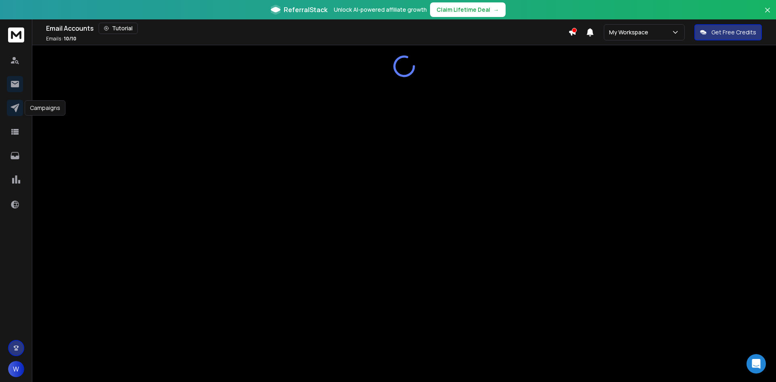
click at [11, 107] on icon at bounding box center [15, 108] width 10 height 10
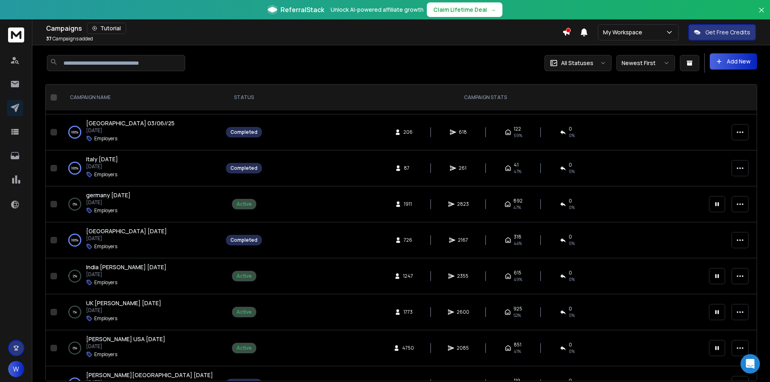
scroll to position [957, 0]
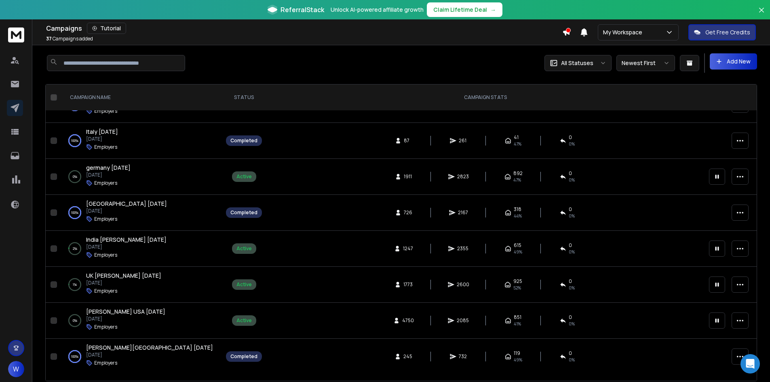
click at [122, 165] on span "germany [DATE]" at bounding box center [108, 168] width 44 height 8
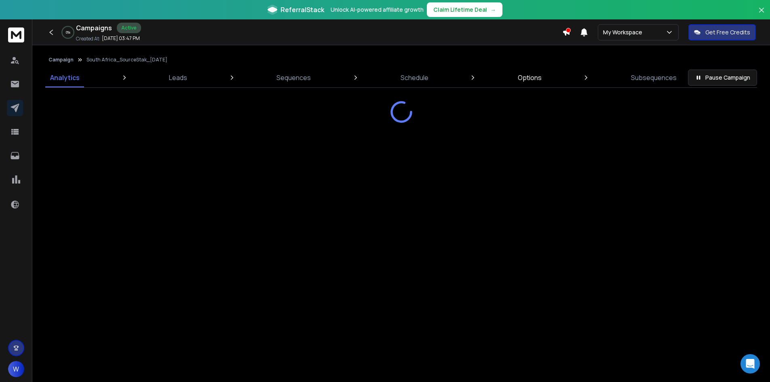
click at [523, 77] on p "Options" at bounding box center [530, 78] width 24 height 10
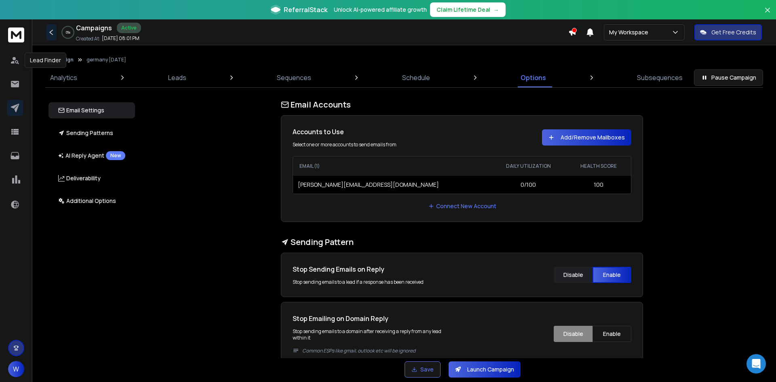
click at [55, 29] on button at bounding box center [51, 32] width 11 height 16
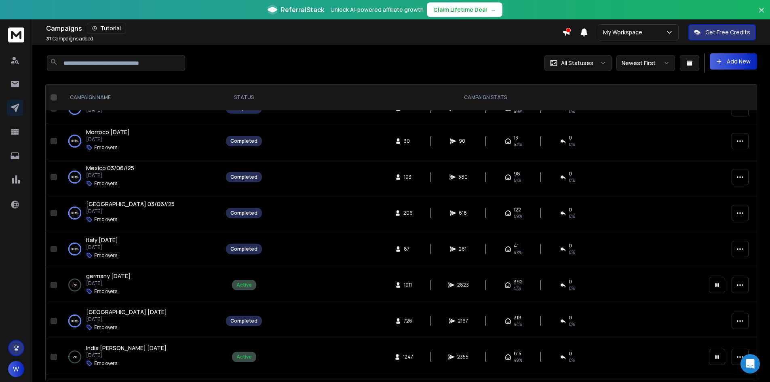
scroll to position [930, 0]
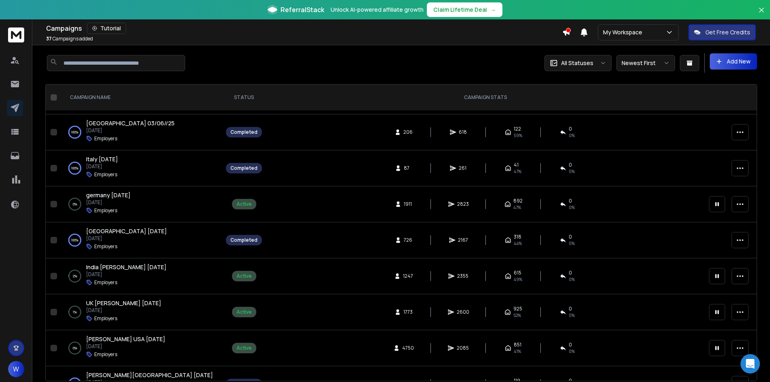
click at [114, 53] on div "Campaigns 37 Campaigns Added All Statuses Newest First Add New CAMPAIGN NAME ST…" at bounding box center [401, 244] width 738 height 398
click at [119, 60] on input at bounding box center [116, 63] width 138 height 16
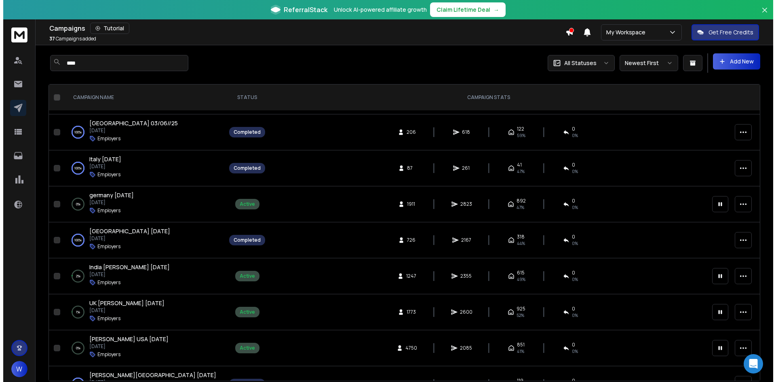
scroll to position [0, 0]
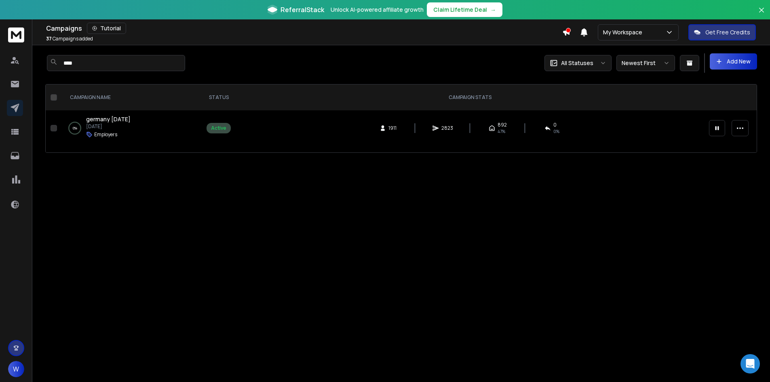
type input "****"
drag, startPoint x: 106, startPoint y: 59, endPoint x: 0, endPoint y: 64, distance: 105.6
click at [0, 63] on div "W Campaigns Tutorial 37 Campaigns added My Workspace Get Free Credits **** Camp…" at bounding box center [385, 231] width 770 height 424
click at [283, 55] on div at bounding box center [223, 62] width 356 height 19
drag, startPoint x: 16, startPoint y: 37, endPoint x: 30, endPoint y: 40, distance: 14.4
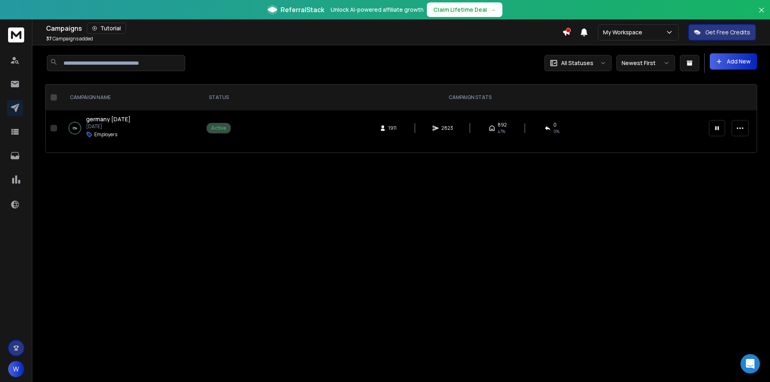
click at [16, 37] on icon at bounding box center [16, 34] width 16 height 15
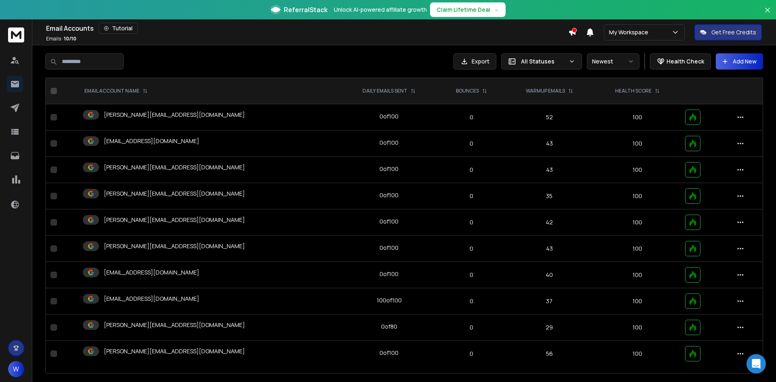
click at [388, 60] on div at bounding box center [246, 61] width 403 height 16
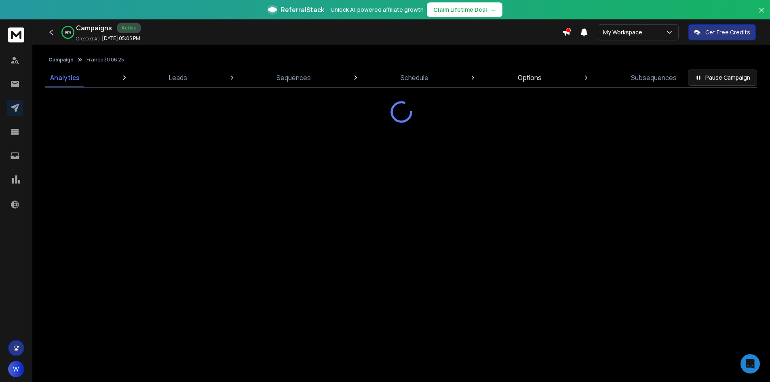
click at [536, 74] on p "Options" at bounding box center [530, 78] width 24 height 10
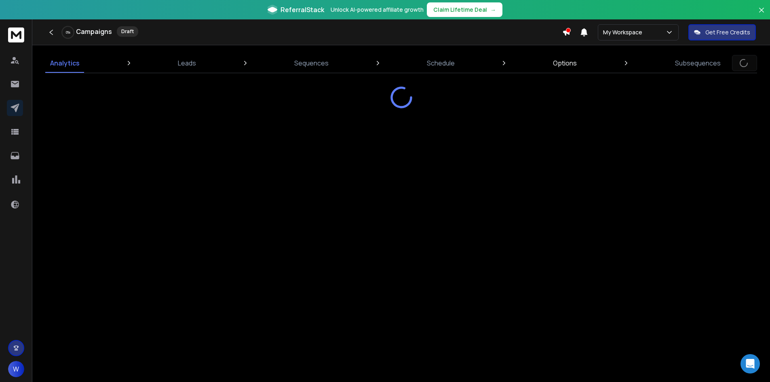
click at [570, 66] on p "Options" at bounding box center [565, 63] width 24 height 10
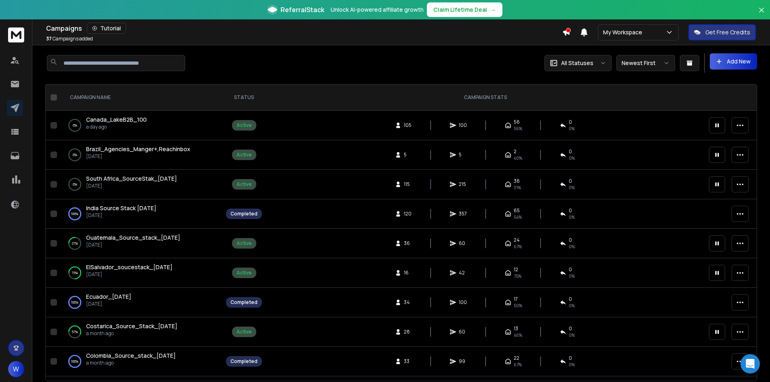
click at [15, 103] on icon at bounding box center [15, 108] width 10 height 10
click at [19, 80] on icon at bounding box center [15, 84] width 10 height 10
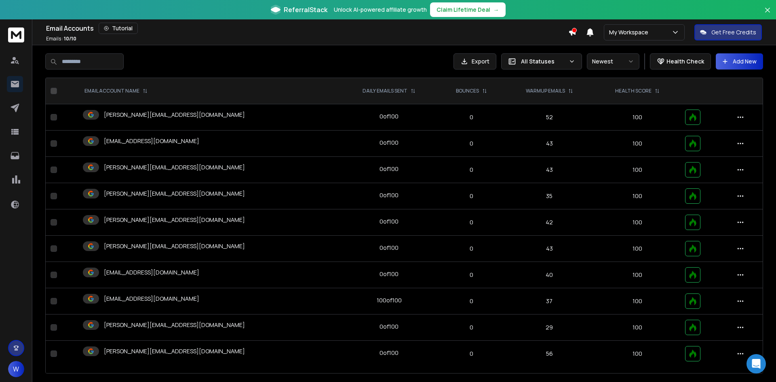
click at [145, 352] on p "[PERSON_NAME][EMAIL_ADDRESS][DOMAIN_NAME]" at bounding box center [174, 351] width 141 height 8
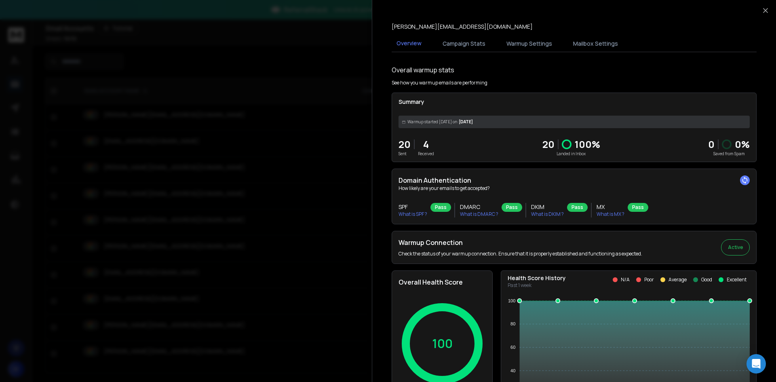
click at [469, 42] on button "Campaign Stats" at bounding box center [464, 44] width 53 height 18
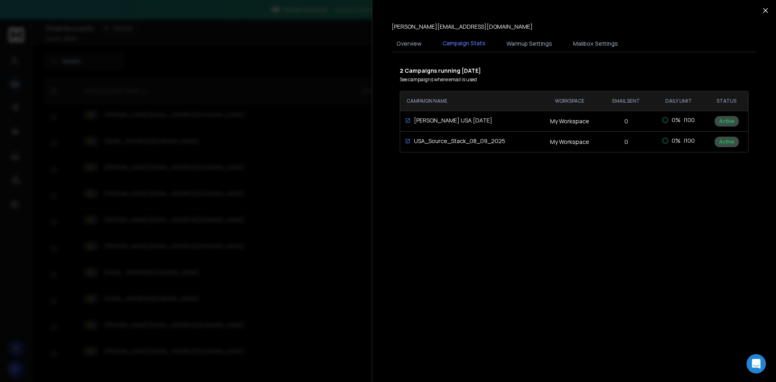
click at [764, 8] on icon "button" at bounding box center [766, 10] width 8 height 8
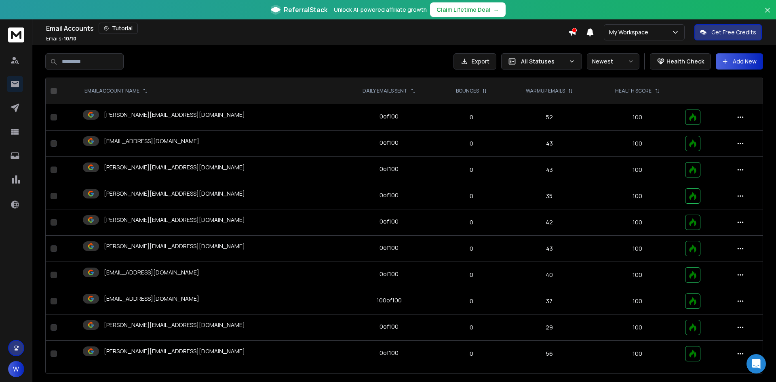
click at [148, 328] on p "[PERSON_NAME][EMAIL_ADDRESS][DOMAIN_NAME]" at bounding box center [174, 325] width 141 height 8
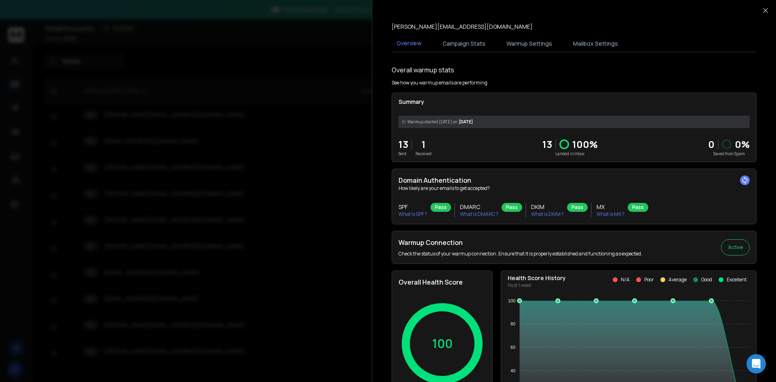
click at [469, 43] on button "Campaign Stats" at bounding box center [464, 44] width 53 height 18
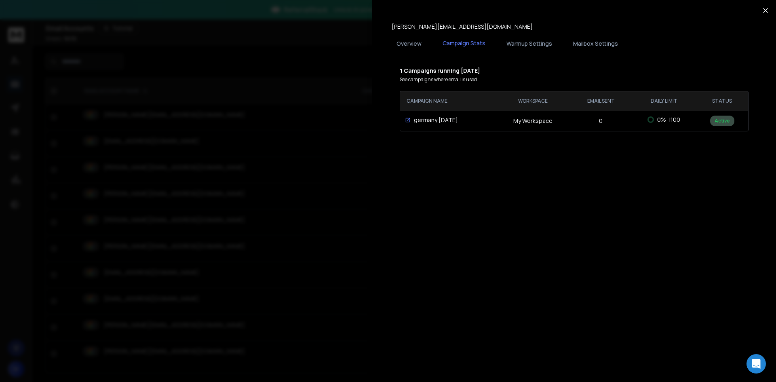
click at [762, 10] on icon "button" at bounding box center [766, 10] width 8 height 8
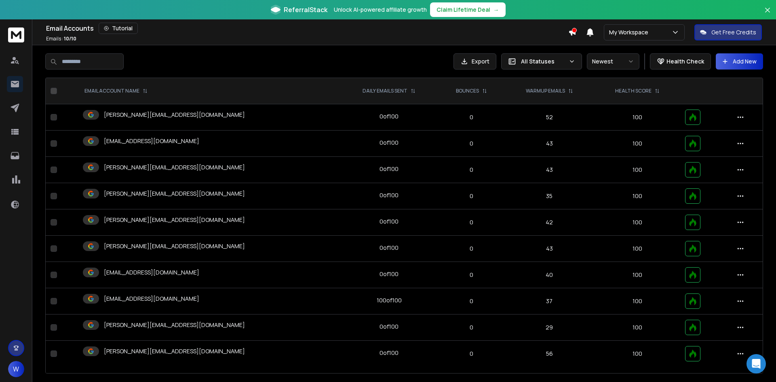
click at [147, 300] on p "[EMAIL_ADDRESS][DOMAIN_NAME]" at bounding box center [151, 299] width 95 height 8
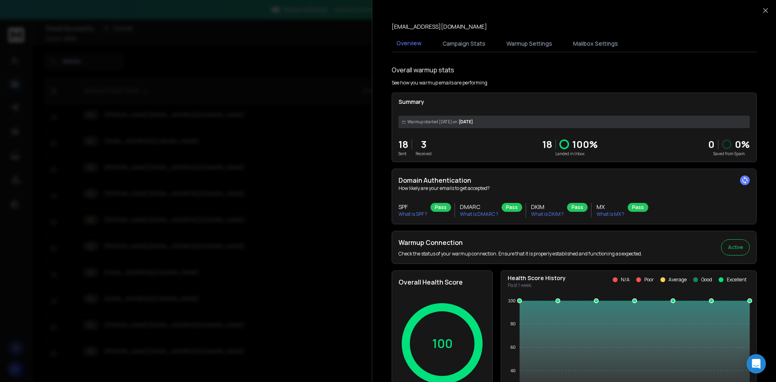
click at [456, 40] on button "Campaign Stats" at bounding box center [464, 44] width 53 height 18
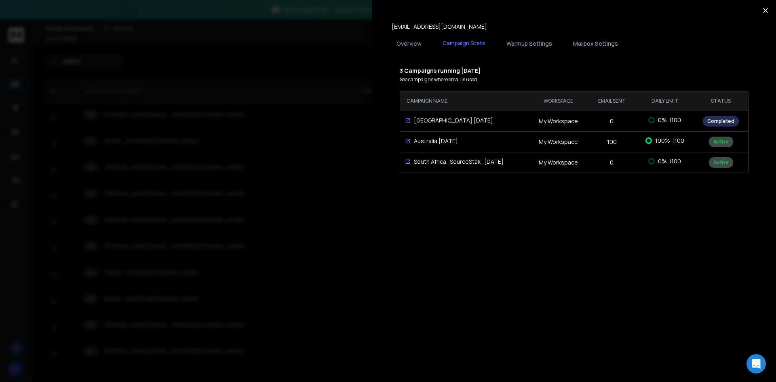
click at [762, 11] on icon "button" at bounding box center [766, 10] width 8 height 8
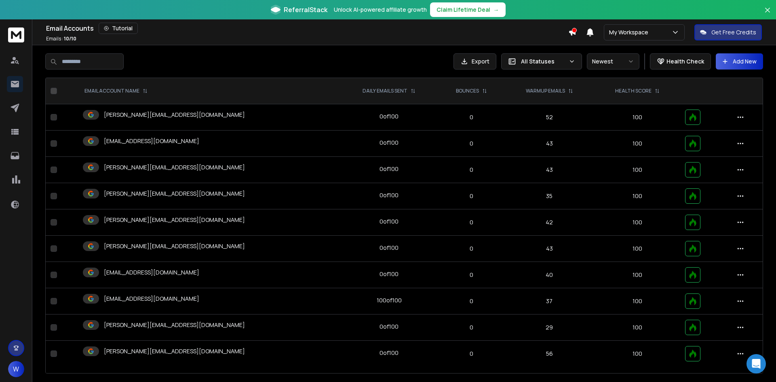
drag, startPoint x: 150, startPoint y: 114, endPoint x: 128, endPoint y: 114, distance: 21.4
click at [128, 114] on p "[PERSON_NAME][EMAIL_ADDRESS][DOMAIN_NAME]" at bounding box center [174, 115] width 141 height 8
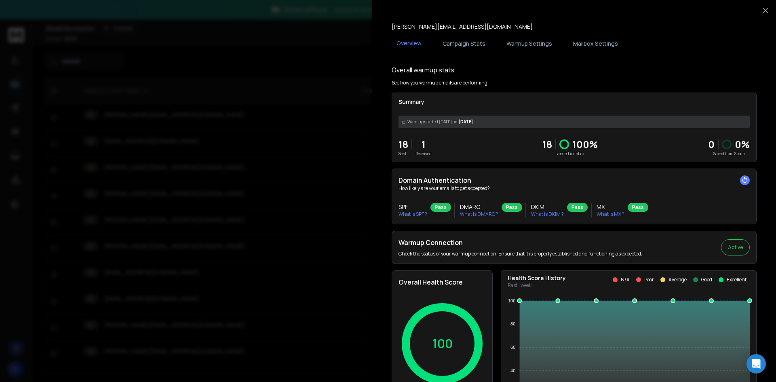
click at [456, 39] on button "Campaign Stats" at bounding box center [464, 44] width 53 height 18
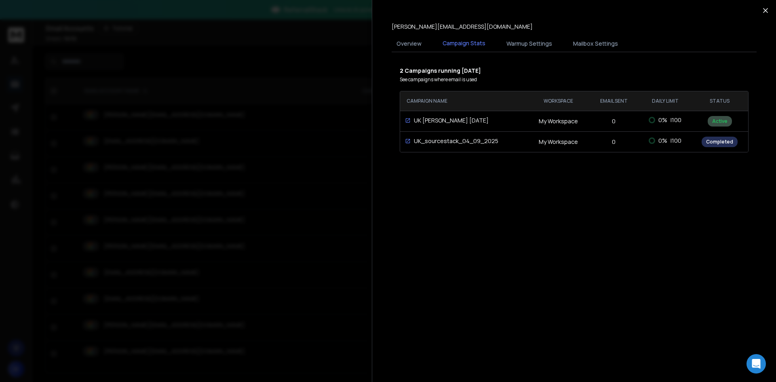
click at [762, 8] on icon "button" at bounding box center [766, 10] width 8 height 8
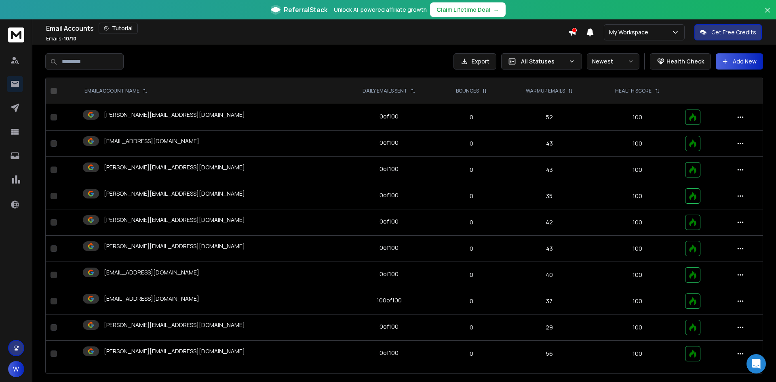
click at [156, 142] on p "[EMAIL_ADDRESS][DOMAIN_NAME]" at bounding box center [151, 141] width 95 height 8
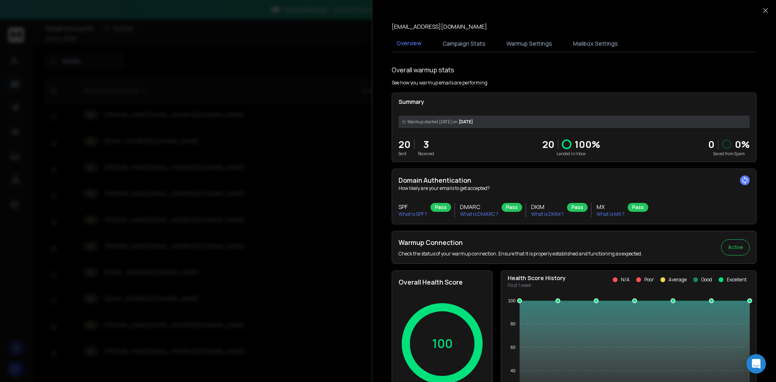
click at [458, 41] on button "Campaign Stats" at bounding box center [464, 44] width 53 height 18
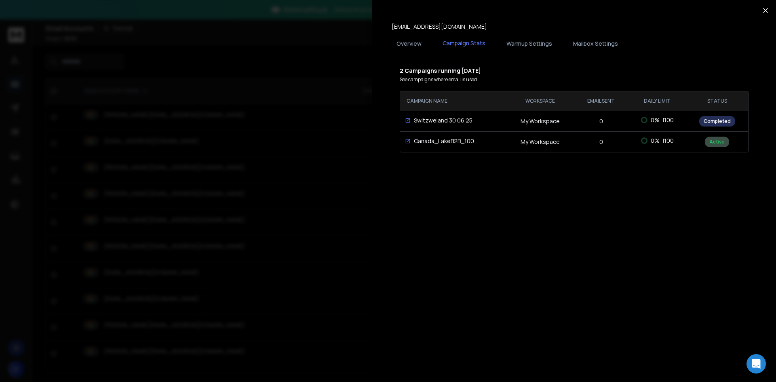
click at [766, 8] on icon "button" at bounding box center [766, 10] width 8 height 8
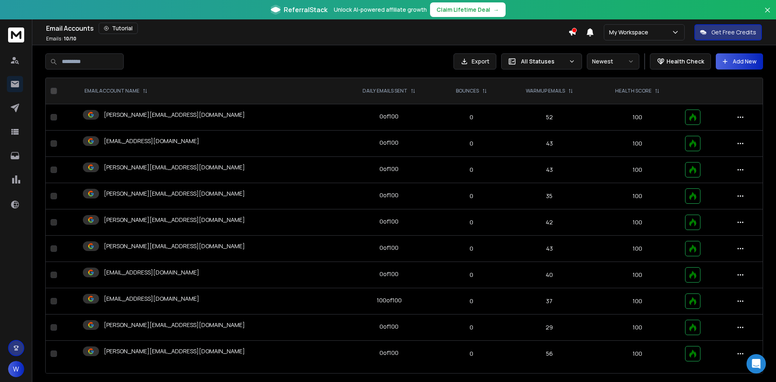
click at [146, 169] on p "[PERSON_NAME][EMAIL_ADDRESS][DOMAIN_NAME]" at bounding box center [174, 167] width 141 height 8
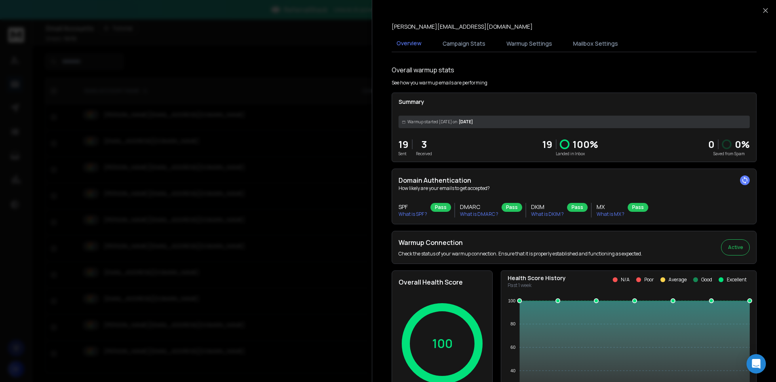
click at [456, 42] on button "Campaign Stats" at bounding box center [464, 44] width 53 height 18
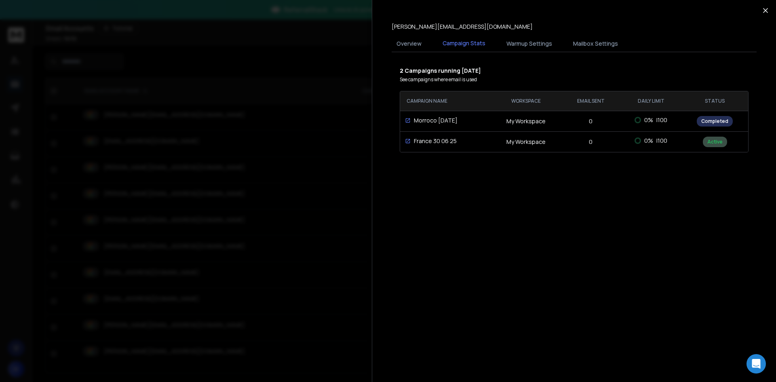
click at [764, 8] on icon "button" at bounding box center [766, 10] width 8 height 8
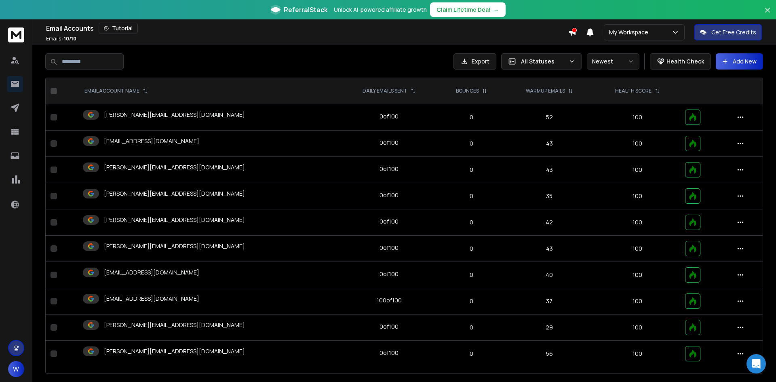
click at [150, 196] on p "[PERSON_NAME][EMAIL_ADDRESS][DOMAIN_NAME]" at bounding box center [174, 194] width 141 height 8
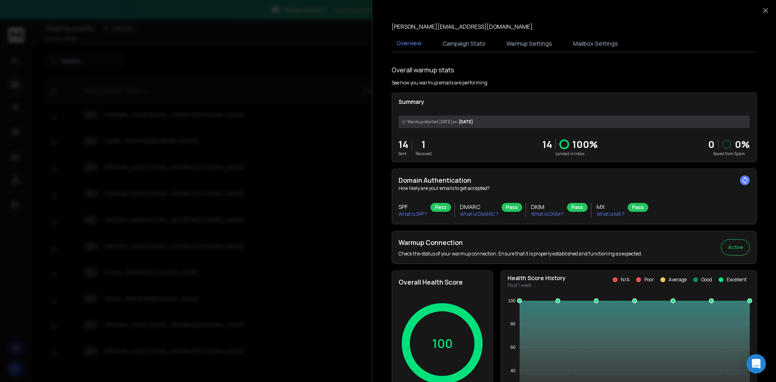
click at [465, 38] on button "Campaign Stats" at bounding box center [464, 44] width 53 height 18
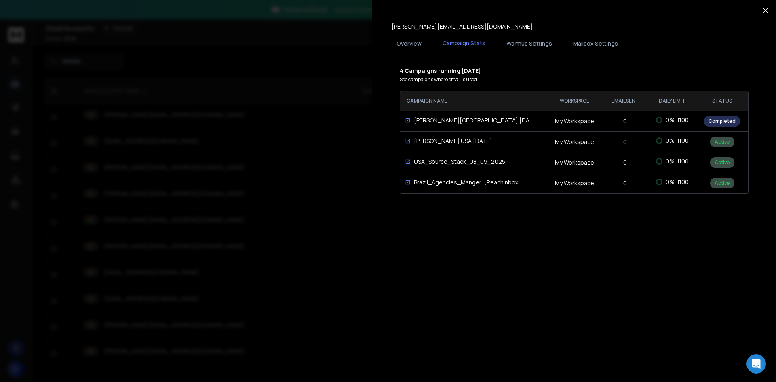
click at [766, 11] on icon "button" at bounding box center [766, 10] width 8 height 8
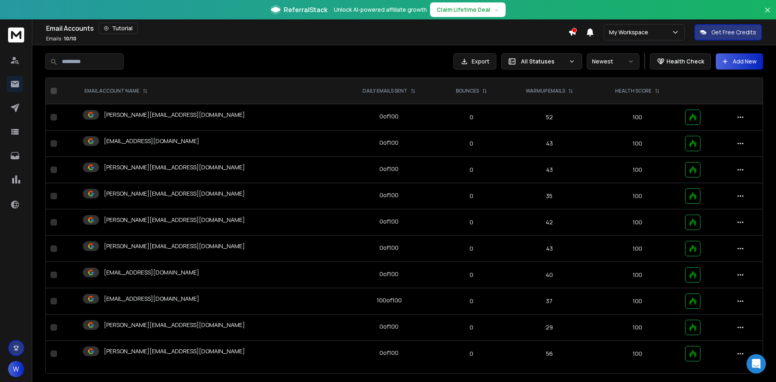
click at [139, 223] on p "[PERSON_NAME][EMAIL_ADDRESS][DOMAIN_NAME]" at bounding box center [174, 220] width 141 height 8
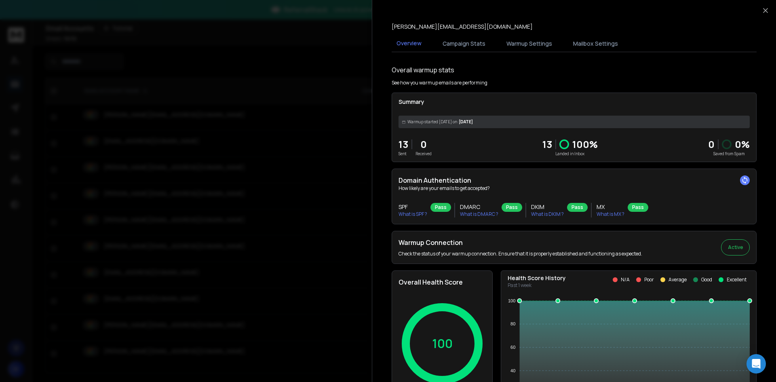
click at [466, 42] on button "Campaign Stats" at bounding box center [464, 44] width 53 height 18
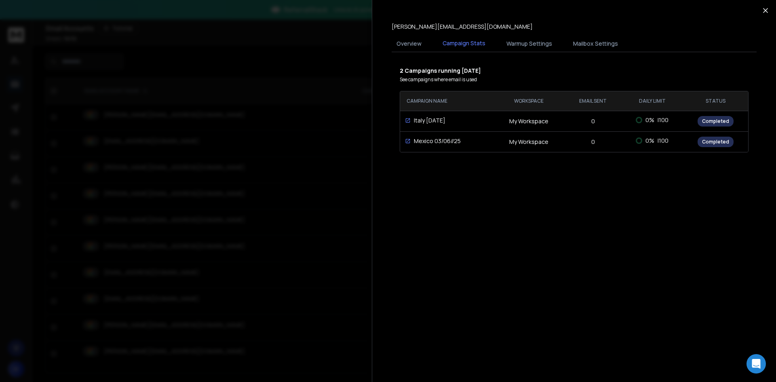
click at [765, 8] on icon "button" at bounding box center [766, 10] width 4 height 4
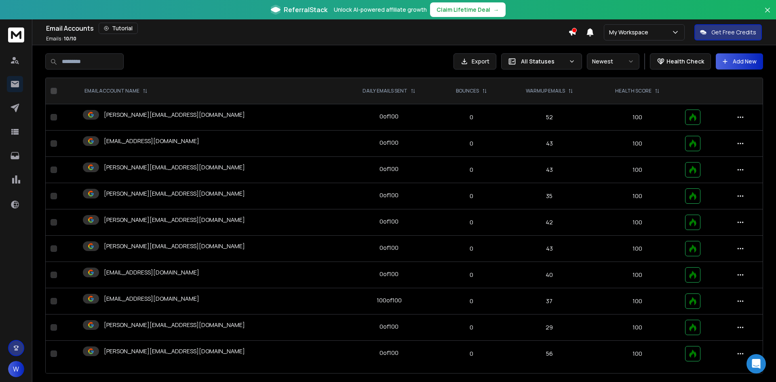
click at [128, 247] on p "[PERSON_NAME][EMAIL_ADDRESS][DOMAIN_NAME]" at bounding box center [174, 246] width 141 height 8
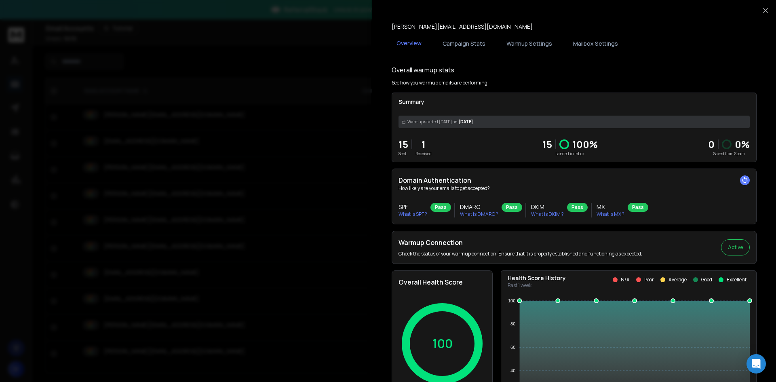
click at [462, 39] on button "Campaign Stats" at bounding box center [464, 44] width 53 height 18
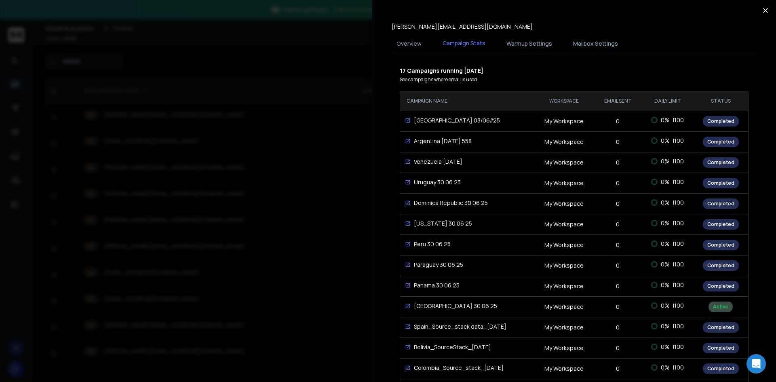
click at [762, 11] on icon "button" at bounding box center [766, 10] width 8 height 8
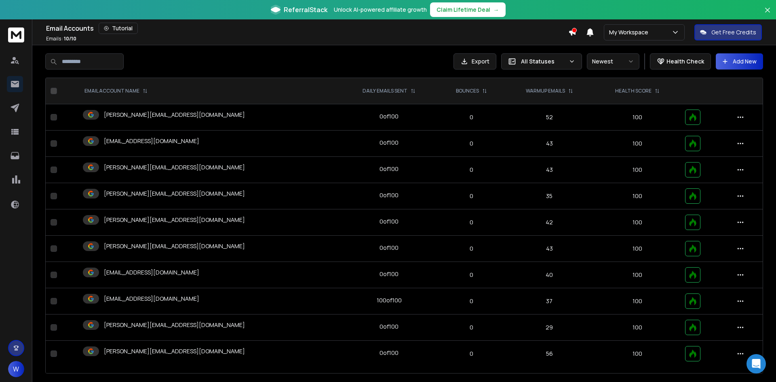
click at [128, 268] on p "[EMAIL_ADDRESS][DOMAIN_NAME]" at bounding box center [151, 272] width 95 height 8
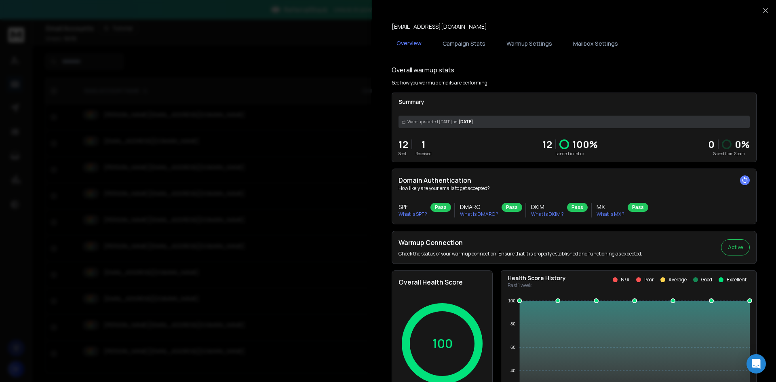
click at [456, 43] on button "Campaign Stats" at bounding box center [464, 44] width 53 height 18
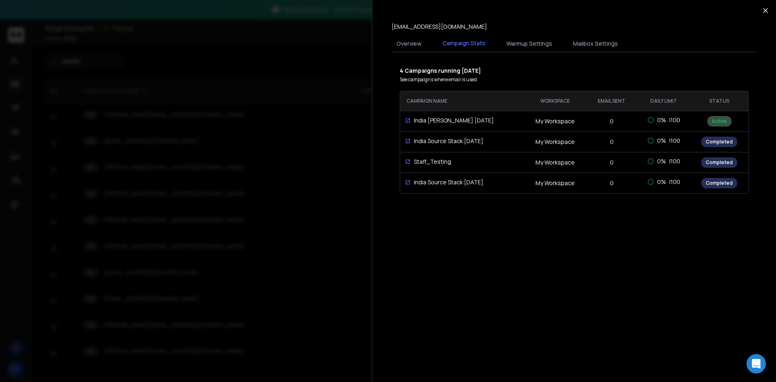
click at [763, 8] on icon "button" at bounding box center [766, 10] width 8 height 8
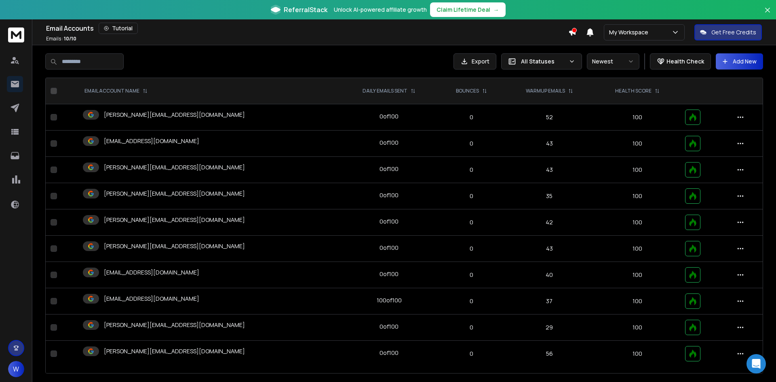
click at [134, 298] on p "[EMAIL_ADDRESS][DOMAIN_NAME]" at bounding box center [151, 299] width 95 height 8
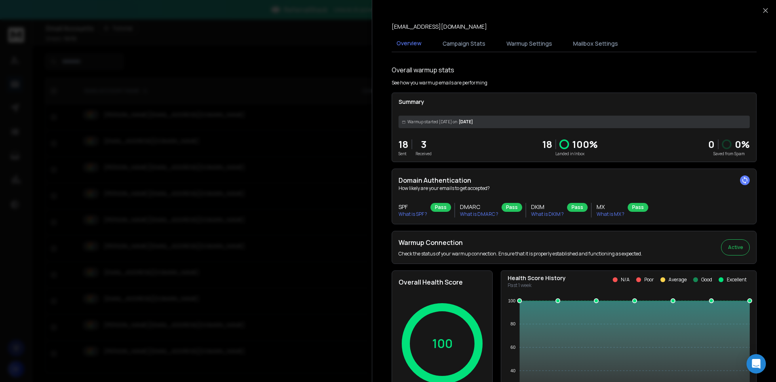
click at [459, 42] on button "Campaign Stats" at bounding box center [464, 44] width 53 height 18
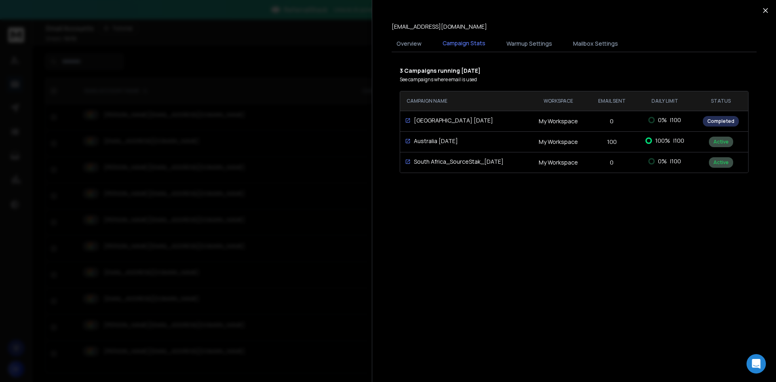
click at [764, 7] on icon "button" at bounding box center [766, 10] width 8 height 8
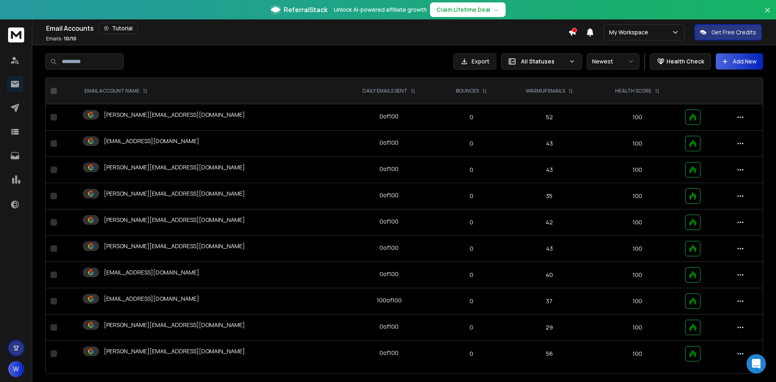
click at [153, 168] on p "[PERSON_NAME][EMAIL_ADDRESS][DOMAIN_NAME]" at bounding box center [174, 167] width 141 height 8
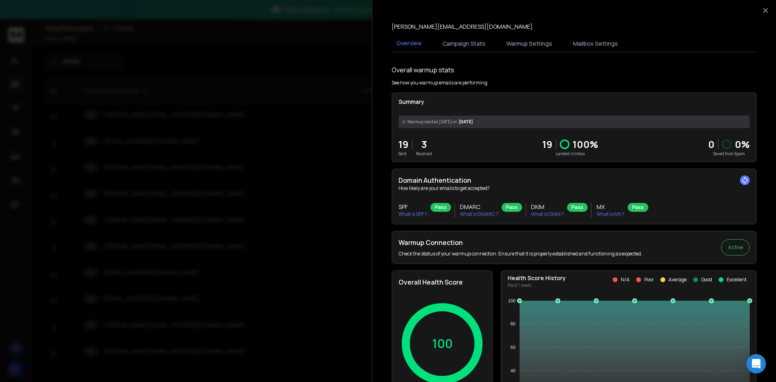
click at [455, 42] on button "Campaign Stats" at bounding box center [464, 44] width 53 height 18
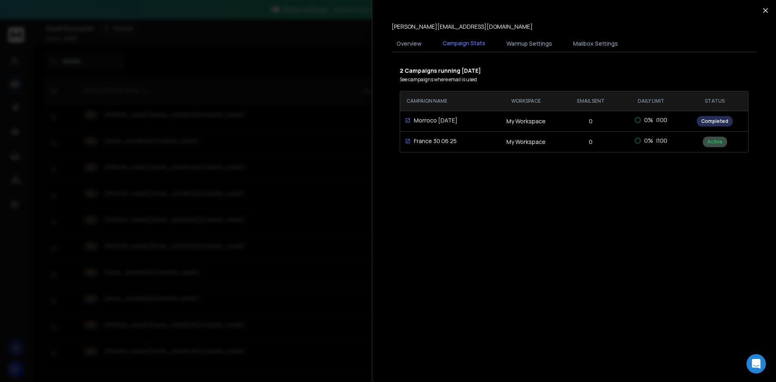
click at [764, 8] on icon "button" at bounding box center [766, 10] width 8 height 8
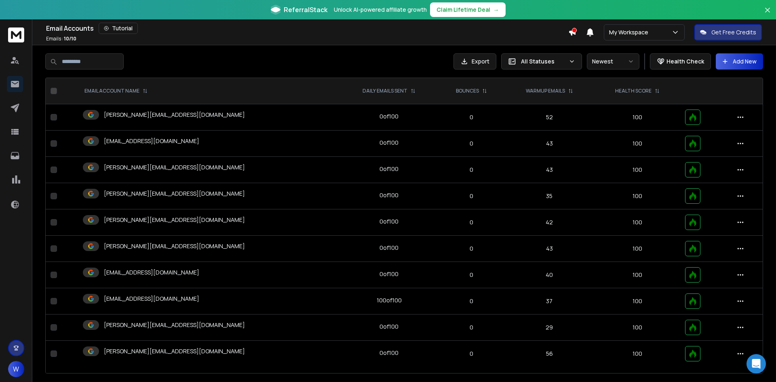
click at [132, 299] on p "[EMAIL_ADDRESS][DOMAIN_NAME]" at bounding box center [151, 299] width 95 height 8
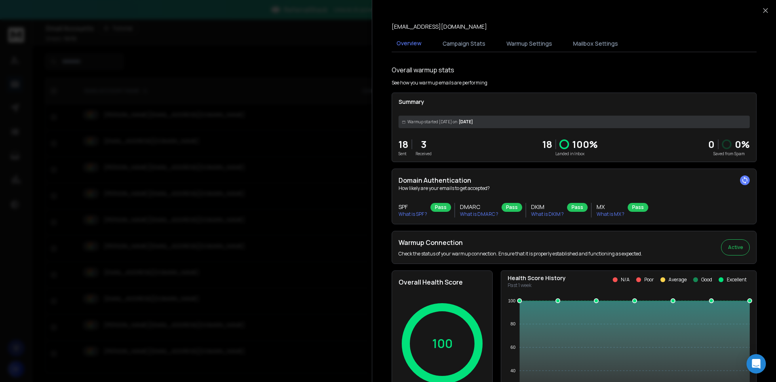
click at [461, 41] on button "Campaign Stats" at bounding box center [464, 44] width 53 height 18
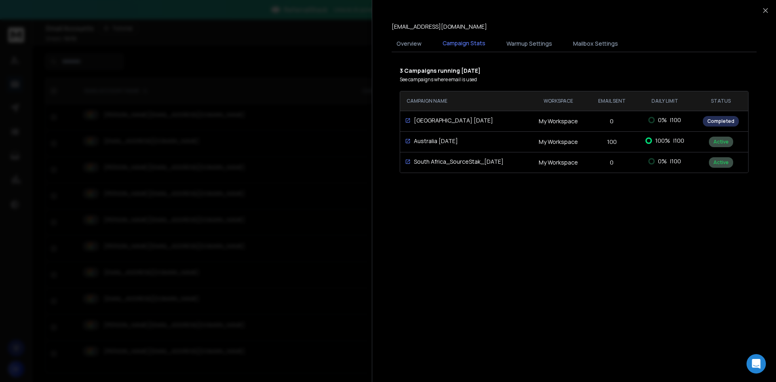
click at [768, 11] on div "Multi Select Table Sheet [EMAIL_ADDRESS][DOMAIN_NAME] Overview Campaign Stats W…" at bounding box center [574, 191] width 404 height 382
click at [764, 11] on icon "button" at bounding box center [766, 10] width 8 height 8
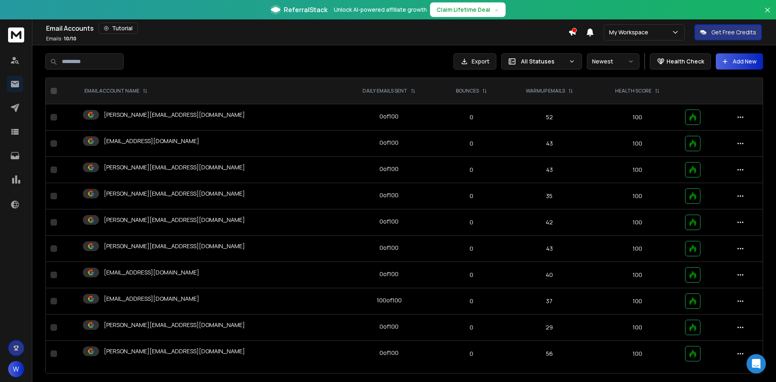
click at [130, 326] on p "[PERSON_NAME][EMAIL_ADDRESS][DOMAIN_NAME]" at bounding box center [174, 325] width 141 height 8
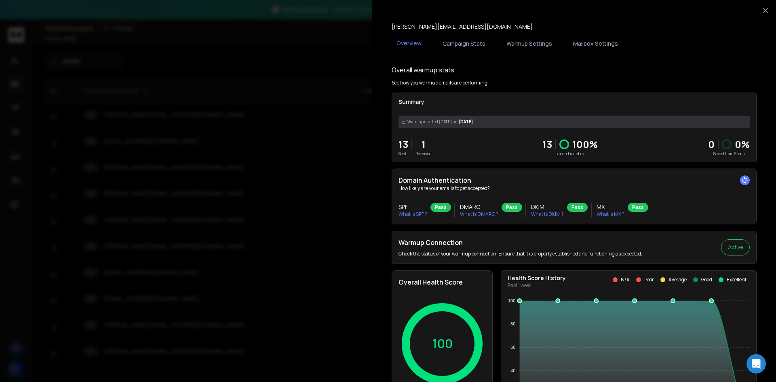
click at [462, 39] on button "Campaign Stats" at bounding box center [464, 44] width 53 height 18
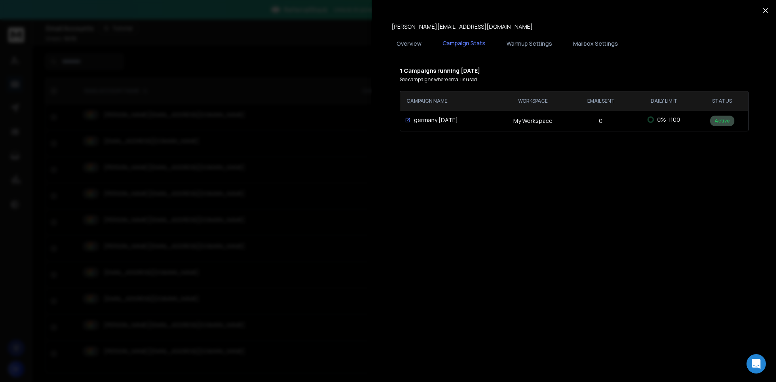
click at [764, 8] on icon "button" at bounding box center [766, 10] width 8 height 8
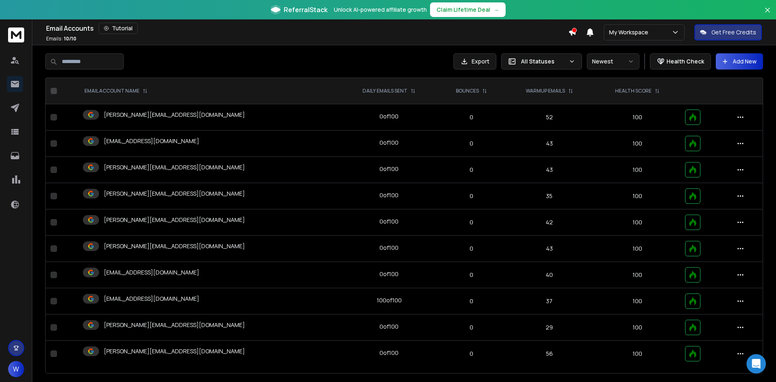
click at [747, 64] on button "Add New" at bounding box center [739, 61] width 47 height 16
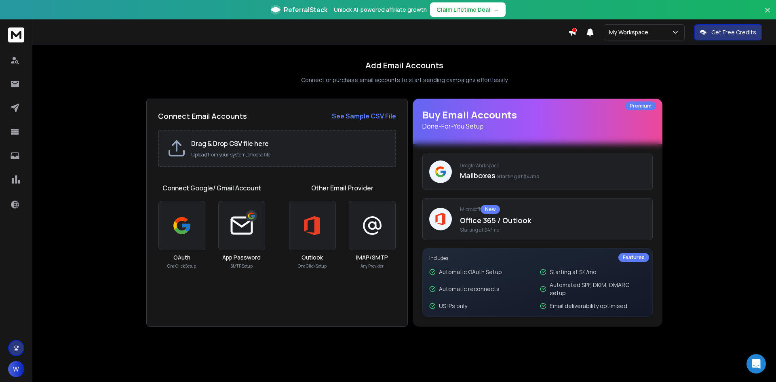
click at [377, 232] on icon at bounding box center [372, 225] width 17 height 17
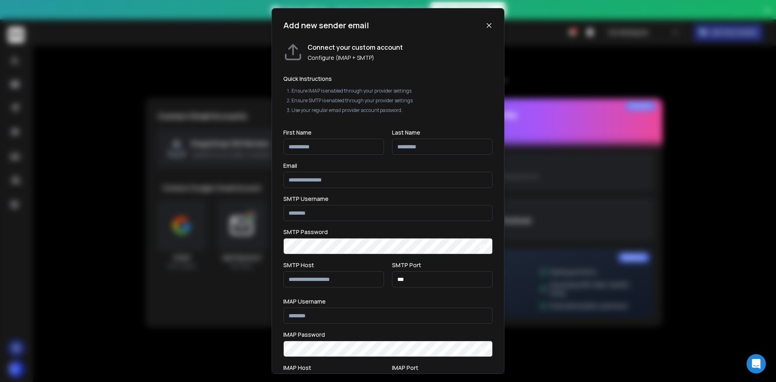
click at [328, 146] on input "text" at bounding box center [333, 147] width 101 height 16
click at [440, 148] on input "text" at bounding box center [442, 147] width 101 height 16
click at [348, 181] on input "email" at bounding box center [387, 180] width 209 height 16
click at [318, 214] on input "text" at bounding box center [387, 213] width 209 height 16
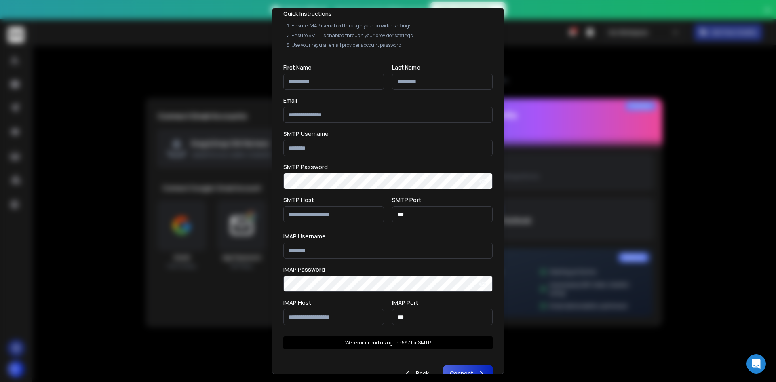
scroll to position [81, 0]
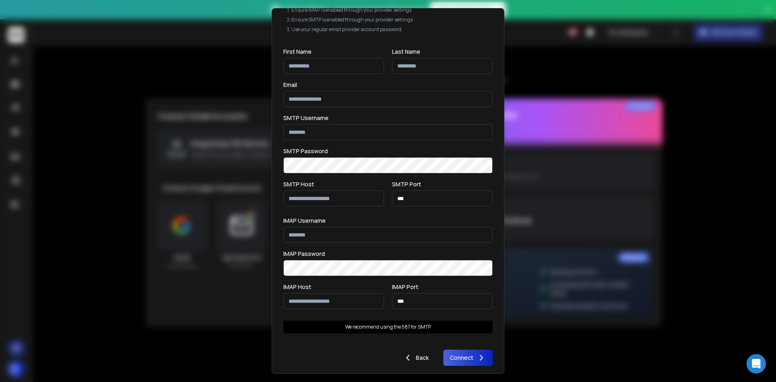
click at [319, 202] on input "text" at bounding box center [333, 198] width 101 height 16
click at [330, 234] on input "text" at bounding box center [387, 235] width 209 height 16
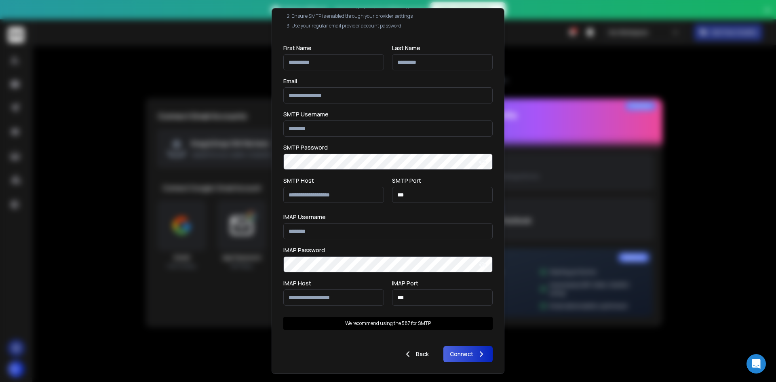
click at [306, 298] on input "text" at bounding box center [333, 297] width 101 height 16
click at [432, 296] on input "***" at bounding box center [442, 297] width 101 height 16
click at [420, 195] on input "***" at bounding box center [442, 195] width 101 height 16
click at [301, 338] on form "First Name Last Name Email SMTP Username SMTP Password SMTP Host SMTP Port *** …" at bounding box center [387, 203] width 209 height 317
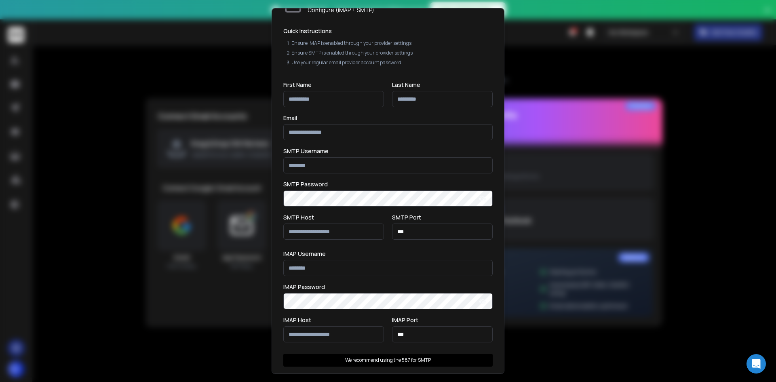
scroll to position [0, 0]
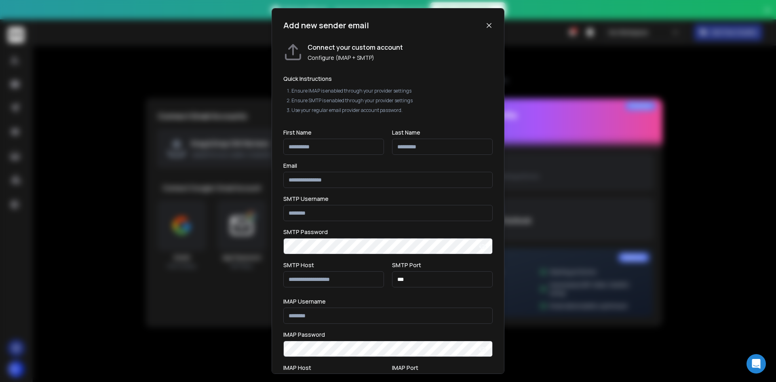
click at [488, 25] on icon at bounding box center [489, 25] width 7 height 7
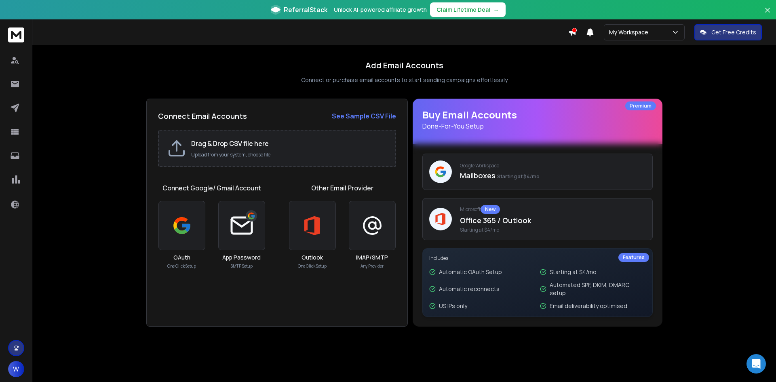
click at [376, 243] on div at bounding box center [372, 225] width 47 height 49
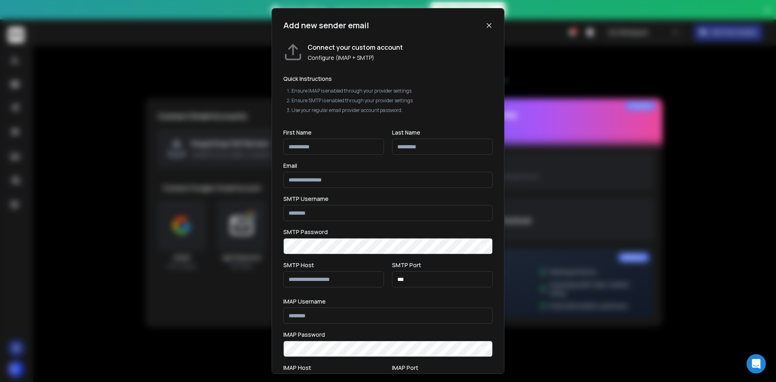
click at [490, 25] on icon at bounding box center [489, 25] width 5 height 5
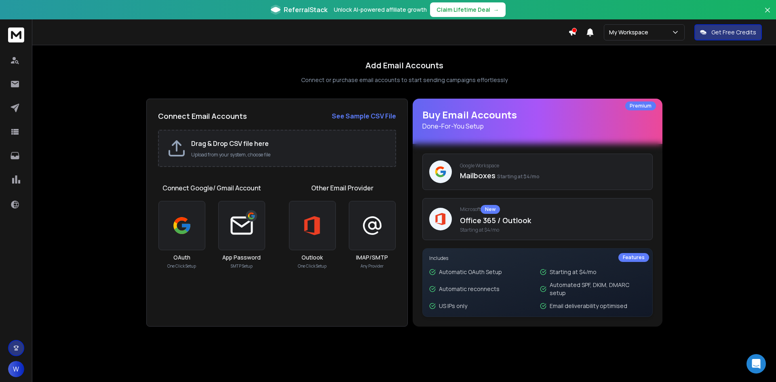
click at [242, 241] on div at bounding box center [241, 225] width 47 height 49
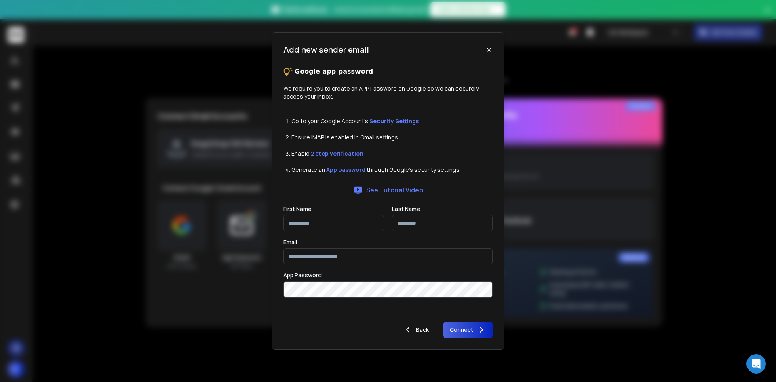
drag, startPoint x: 316, startPoint y: 255, endPoint x: 319, endPoint y: 260, distance: 5.8
click at [316, 255] on input "email" at bounding box center [387, 256] width 209 height 16
click at [488, 46] on div "Add new sender email" at bounding box center [387, 49] width 209 height 11
click at [489, 49] on icon at bounding box center [489, 49] width 5 height 5
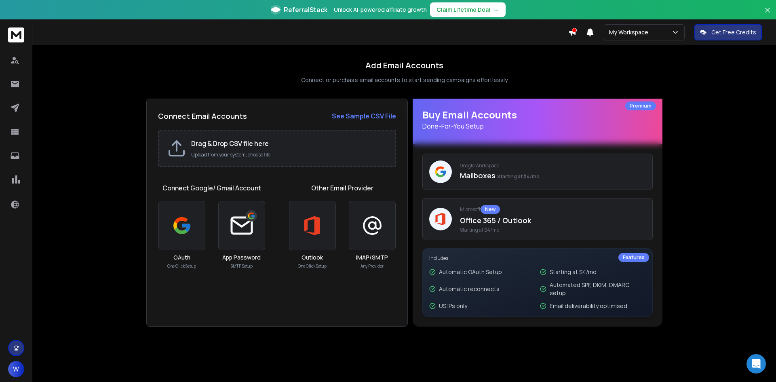
click at [187, 241] on div at bounding box center [181, 225] width 47 height 49
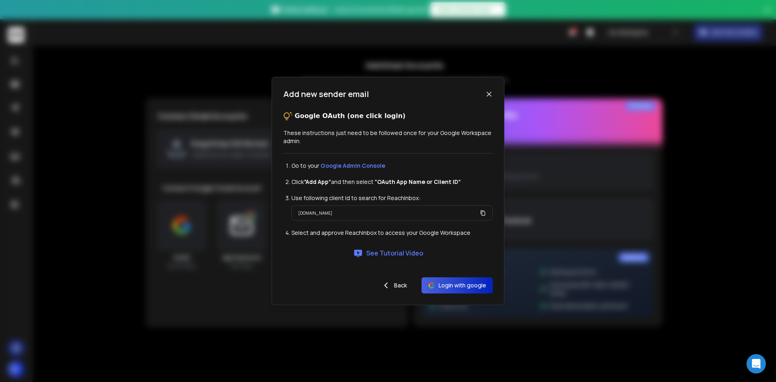
click at [489, 94] on icon at bounding box center [489, 94] width 5 height 5
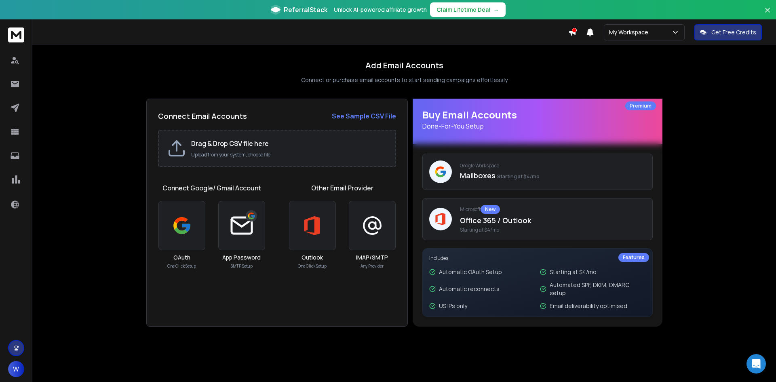
click at [322, 250] on div at bounding box center [312, 225] width 47 height 49
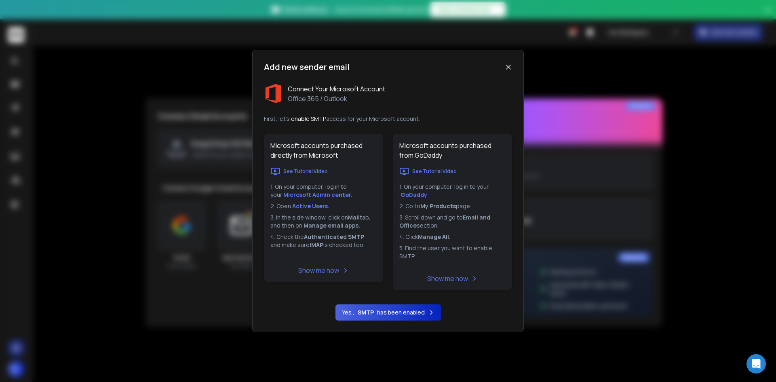
click at [507, 71] on icon at bounding box center [508, 66] width 7 height 7
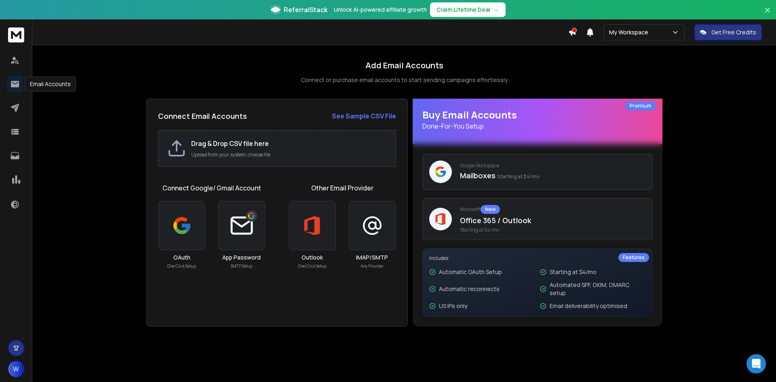
click at [16, 79] on icon at bounding box center [15, 84] width 10 height 10
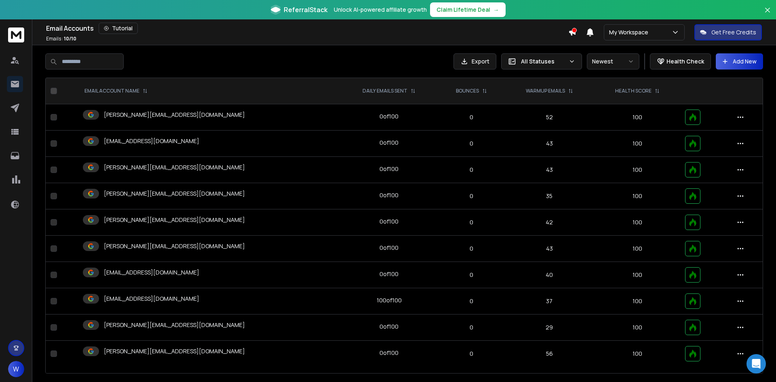
click at [155, 116] on p "[PERSON_NAME][EMAIL_ADDRESS][DOMAIN_NAME]" at bounding box center [174, 115] width 141 height 8
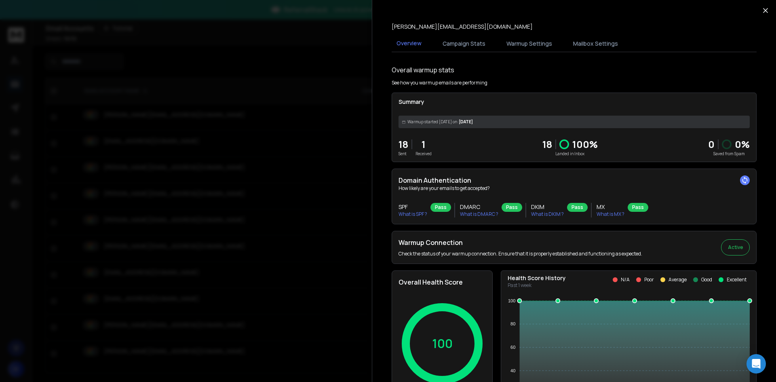
click at [765, 7] on icon "button" at bounding box center [766, 10] width 8 height 8
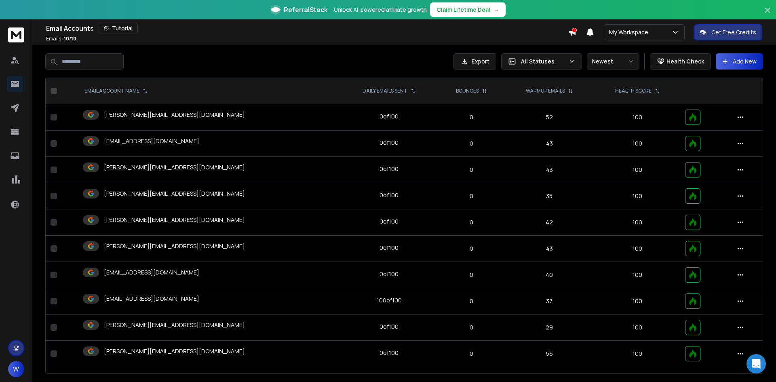
click at [157, 138] on p "[EMAIL_ADDRESS][DOMAIN_NAME]" at bounding box center [151, 141] width 95 height 8
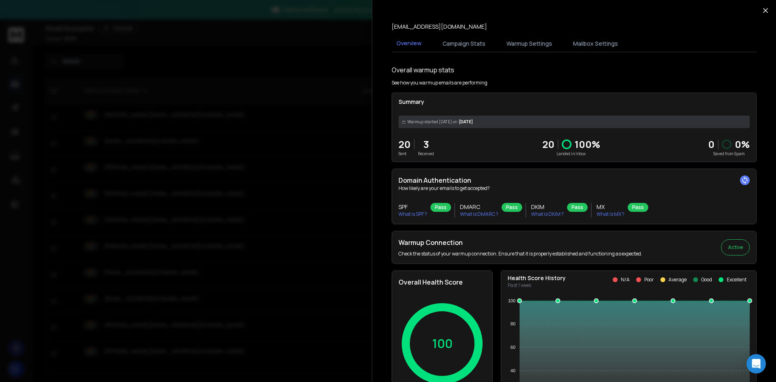
click at [766, 11] on icon "button" at bounding box center [766, 10] width 8 height 8
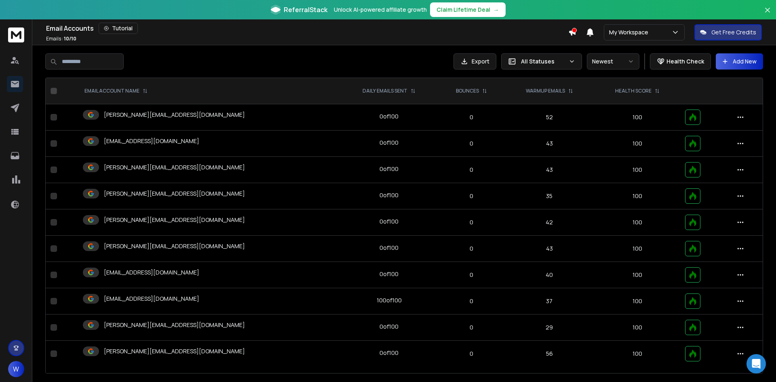
click at [181, 160] on td "[PERSON_NAME][EMAIL_ADDRESS][DOMAIN_NAME]" at bounding box center [209, 170] width 262 height 26
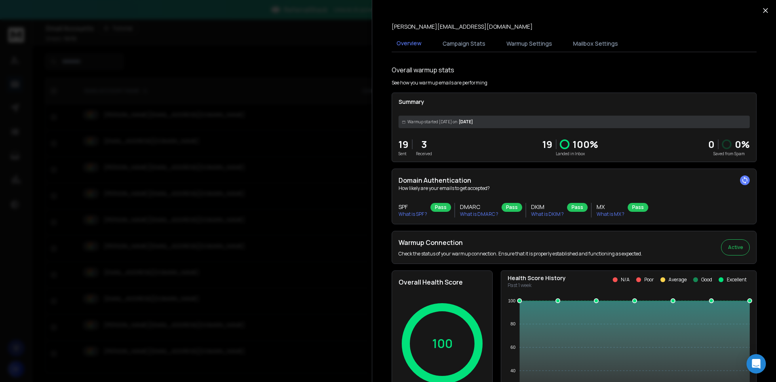
click at [765, 8] on icon "button" at bounding box center [766, 10] width 4 height 4
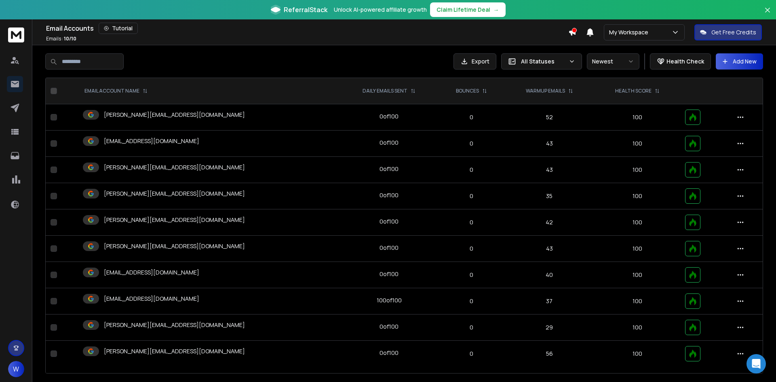
click at [142, 190] on p "[PERSON_NAME][EMAIL_ADDRESS][DOMAIN_NAME]" at bounding box center [174, 194] width 141 height 8
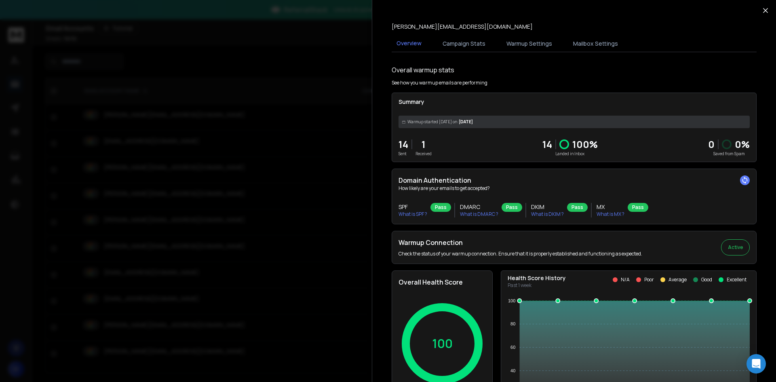
click at [763, 9] on icon "button" at bounding box center [766, 10] width 8 height 8
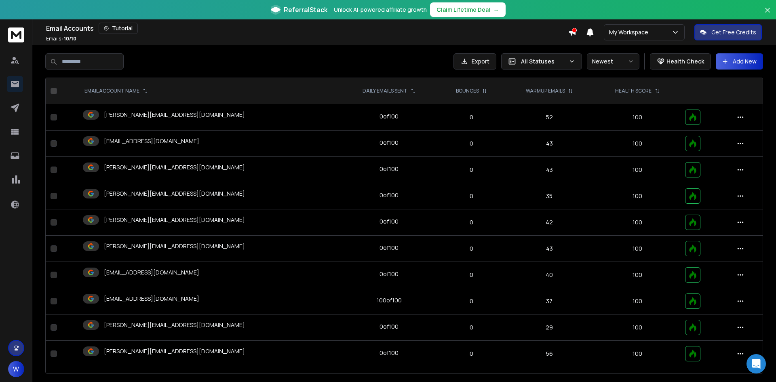
click at [138, 216] on p "[PERSON_NAME][EMAIL_ADDRESS][DOMAIN_NAME]" at bounding box center [174, 220] width 141 height 8
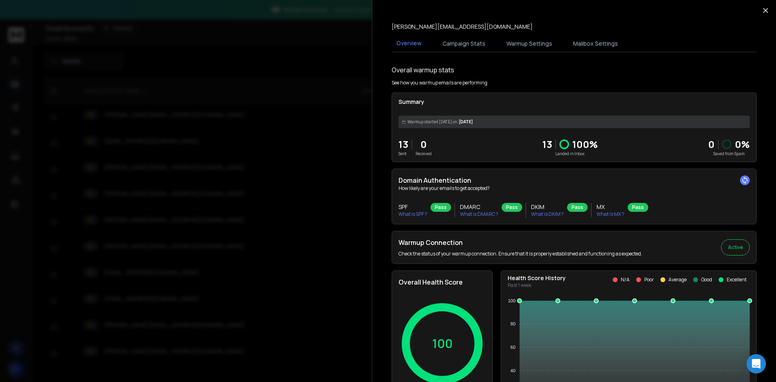
click at [763, 10] on icon "button" at bounding box center [766, 10] width 8 height 8
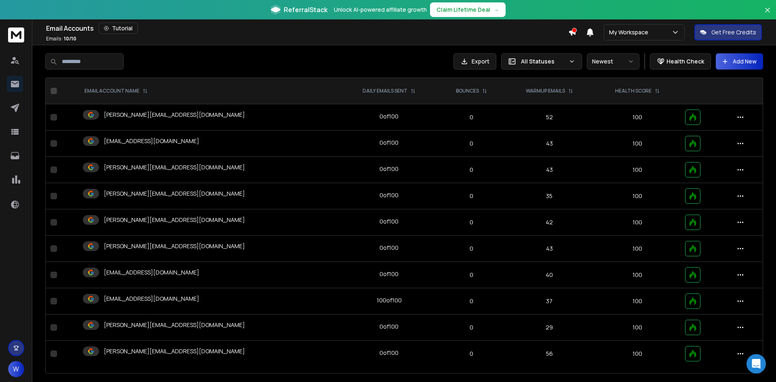
click at [145, 251] on td "[PERSON_NAME][EMAIL_ADDRESS][DOMAIN_NAME]" at bounding box center [209, 249] width 262 height 26
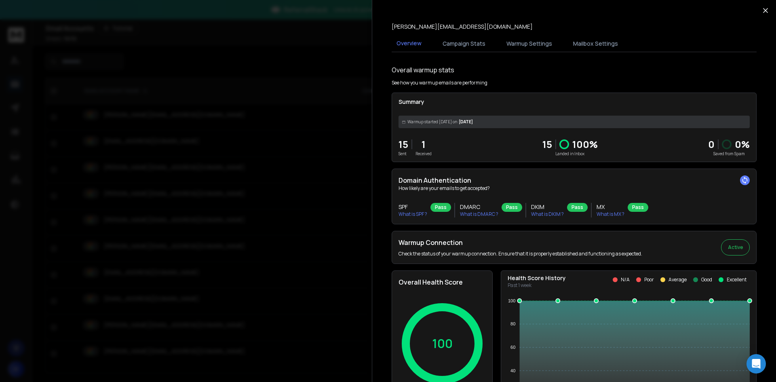
click at [764, 10] on icon "button" at bounding box center [766, 10] width 4 height 4
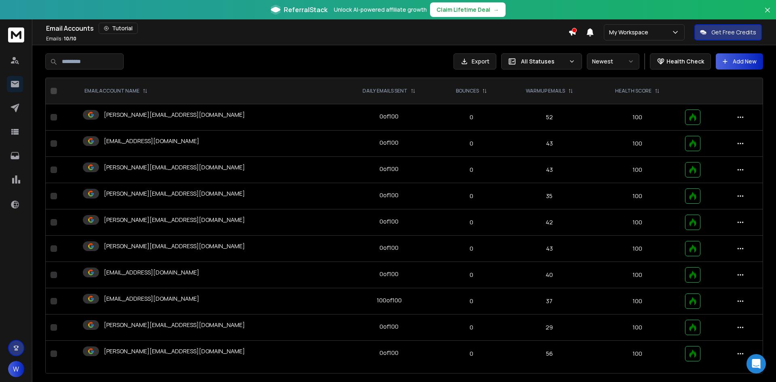
click at [130, 275] on p "[EMAIL_ADDRESS][DOMAIN_NAME]" at bounding box center [151, 272] width 95 height 8
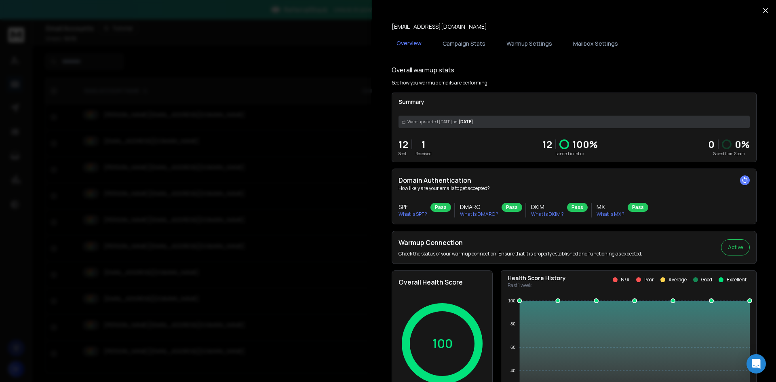
click at [764, 11] on icon "button" at bounding box center [766, 10] width 4 height 4
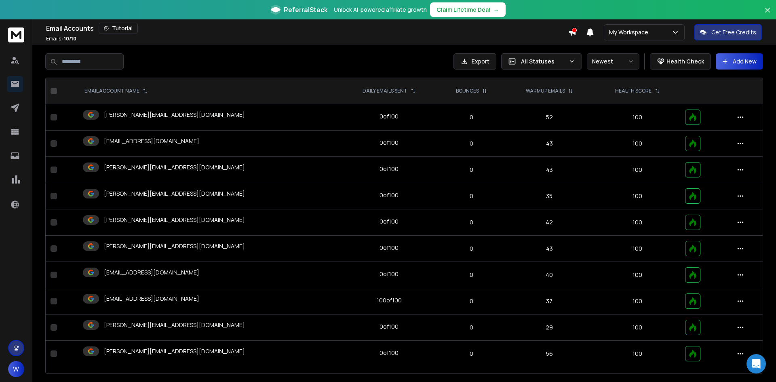
click at [135, 302] on p "[EMAIL_ADDRESS][DOMAIN_NAME]" at bounding box center [151, 299] width 95 height 8
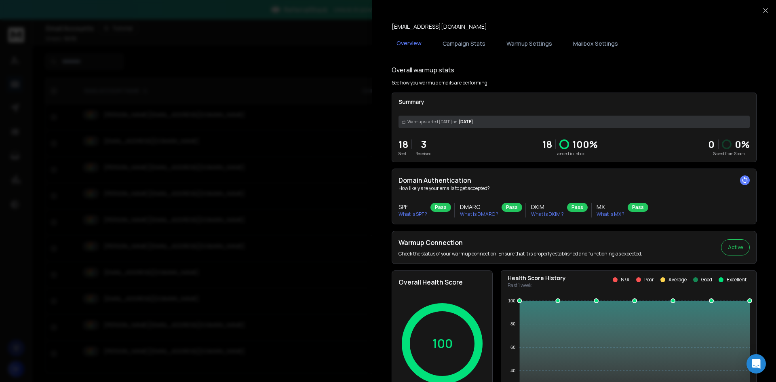
click at [766, 6] on div "Multi Select Table Sheet [EMAIL_ADDRESS][DOMAIN_NAME] Overview Campaign Stats W…" at bounding box center [574, 191] width 404 height 382
click at [766, 11] on icon "button" at bounding box center [766, 10] width 8 height 8
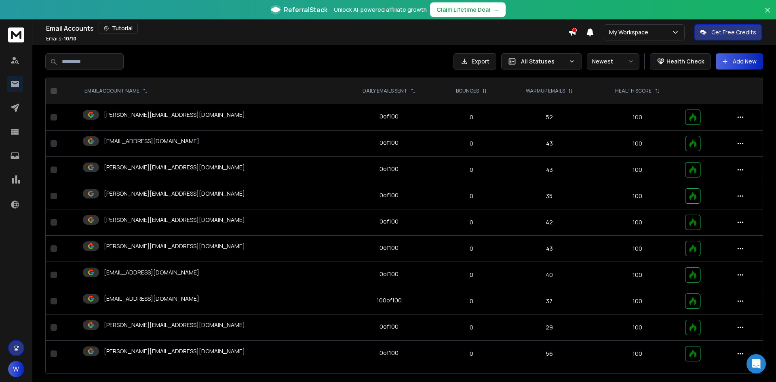
click at [130, 327] on p "[PERSON_NAME][EMAIL_ADDRESS][DOMAIN_NAME]" at bounding box center [174, 325] width 141 height 8
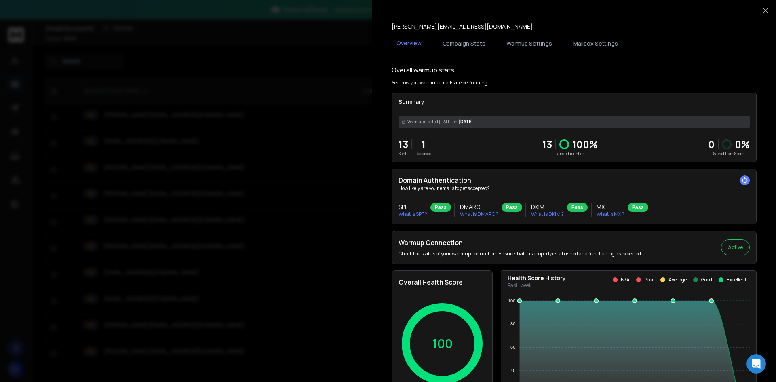
click at [458, 37] on button "Campaign Stats" at bounding box center [464, 44] width 53 height 18
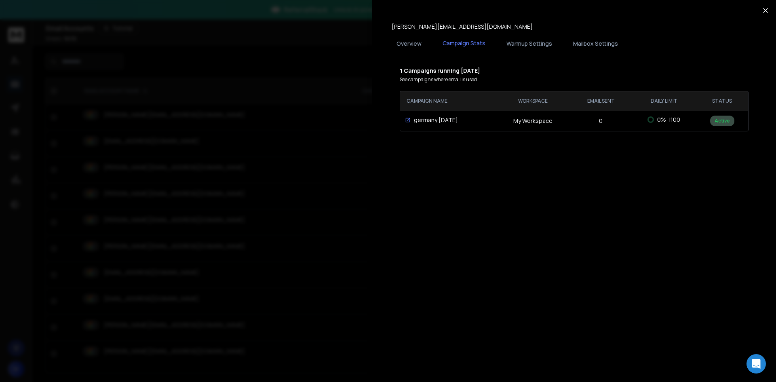
click at [762, 11] on icon "button" at bounding box center [766, 10] width 8 height 8
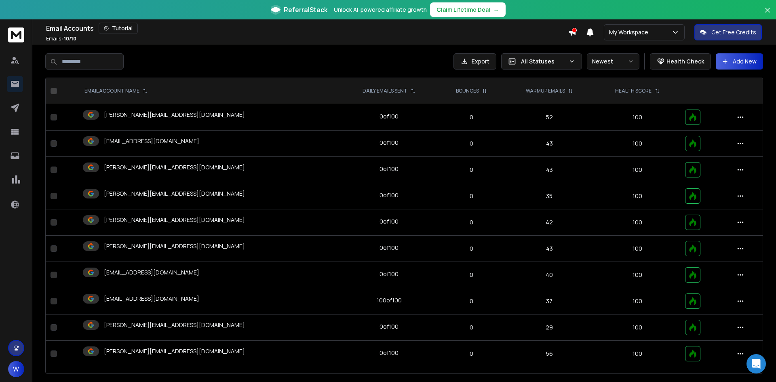
click at [134, 352] on p "[PERSON_NAME][EMAIL_ADDRESS][DOMAIN_NAME]" at bounding box center [174, 351] width 141 height 8
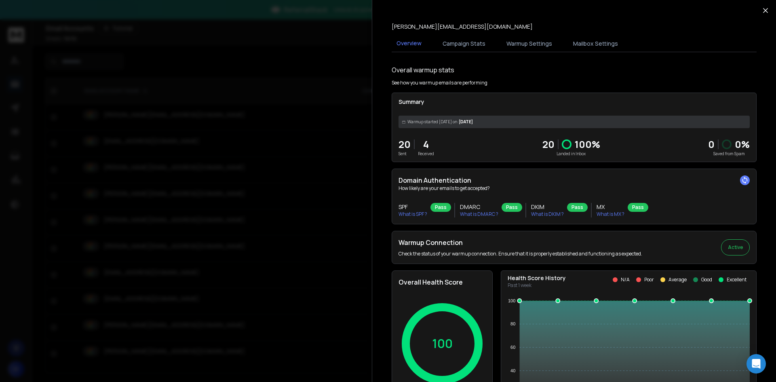
click at [766, 10] on icon "button" at bounding box center [766, 10] width 8 height 8
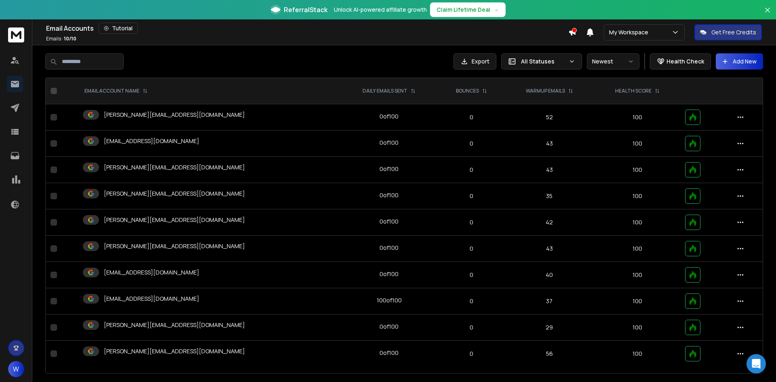
click at [150, 325] on p "[PERSON_NAME][EMAIL_ADDRESS][DOMAIN_NAME]" at bounding box center [174, 325] width 141 height 8
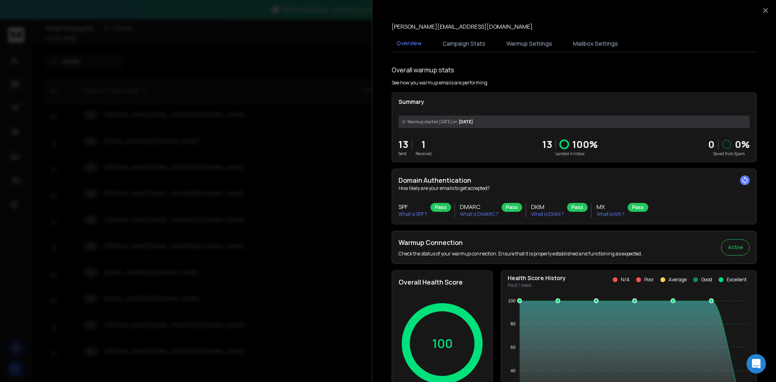
click at [470, 36] on button "Campaign Stats" at bounding box center [464, 44] width 53 height 18
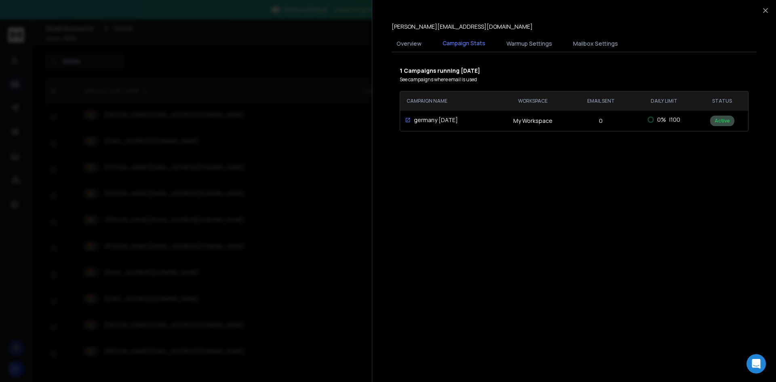
click at [586, 39] on button "Mailbox Settings" at bounding box center [595, 44] width 55 height 18
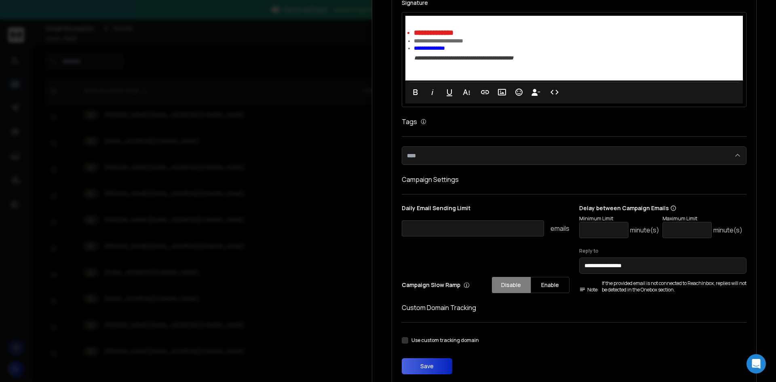
scroll to position [161, 0]
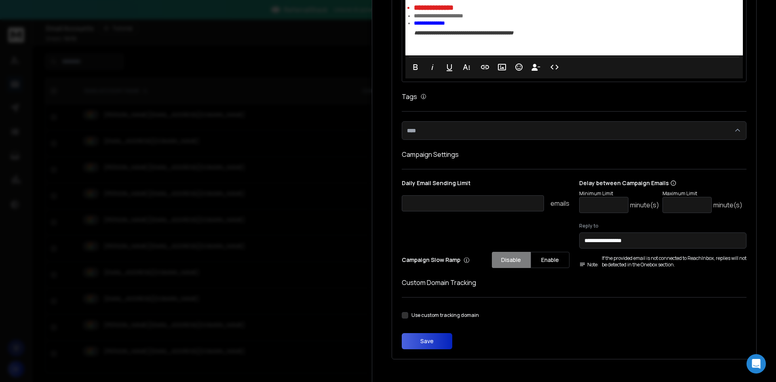
drag, startPoint x: 418, startPoint y: 203, endPoint x: 362, endPoint y: 203, distance: 55.8
click at [363, 203] on body "ReferralStack Unlock AI-powered affiliate growth Lifetime Deals available! Clai…" at bounding box center [388, 191] width 776 height 382
type input "**"
click at [425, 338] on button "Save" at bounding box center [427, 341] width 51 height 16
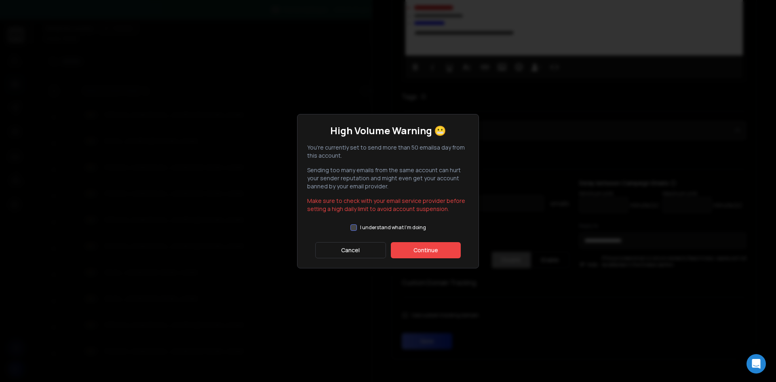
click at [353, 226] on button "I understand what I'm doing" at bounding box center [353, 227] width 6 height 6
click at [425, 254] on button "Continue" at bounding box center [426, 250] width 70 height 16
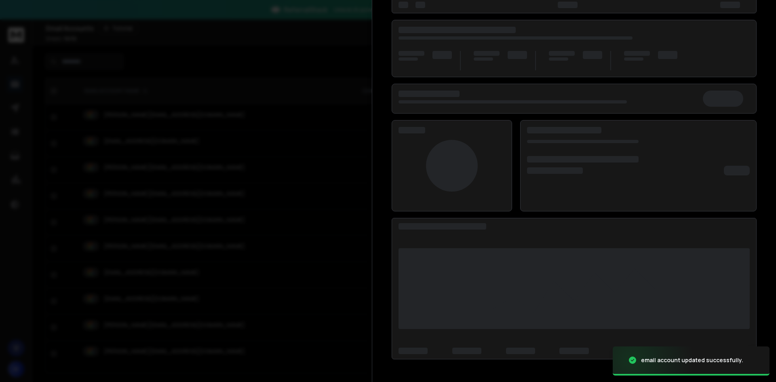
scroll to position [38, 0]
